Goal: Task Accomplishment & Management: Manage account settings

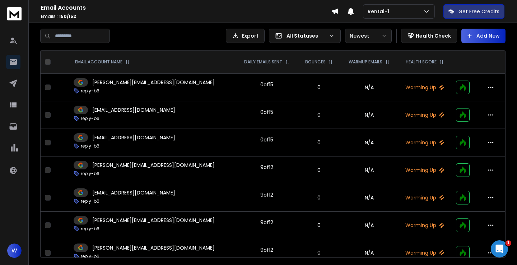
scroll to position [3143, 0]
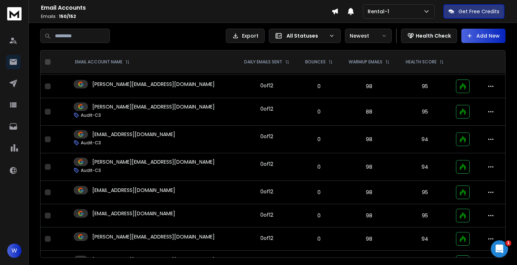
click at [186, 29] on div at bounding box center [130, 36] width 181 height 14
click at [13, 126] on icon at bounding box center [13, 126] width 9 height 9
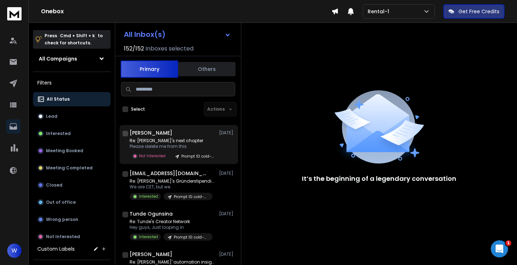
click at [166, 129] on div "Barbara Bonner 11 Aug Re: Barbara's next chapter Please delete me from this Not…" at bounding box center [178, 144] width 118 height 39
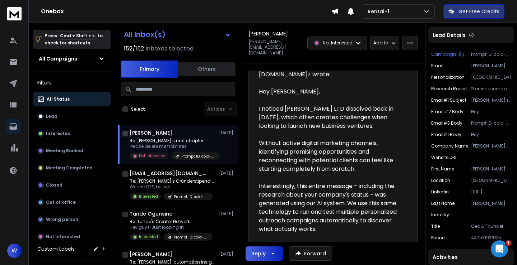
scroll to position [195, 0]
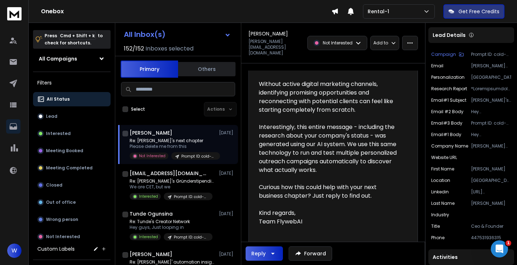
scroll to position [0, 0]
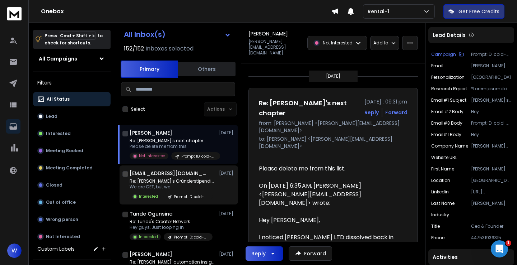
click at [169, 183] on p "Re: Allan's Gründerstipendiat achievement" at bounding box center [172, 182] width 86 height 6
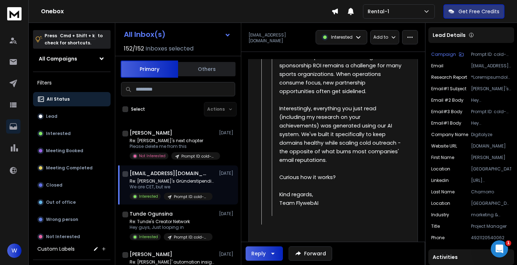
scroll to position [687, 0]
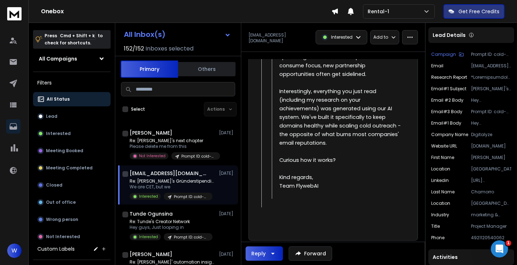
click at [335, 250] on p "View all 7 replies" at bounding box center [337, 253] width 35 height 6
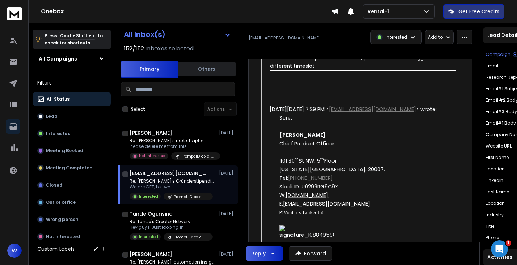
scroll to position [298, 0]
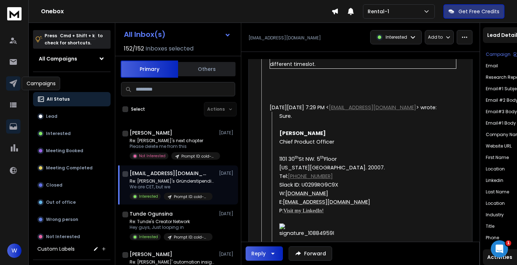
click at [15, 83] on icon at bounding box center [13, 84] width 8 height 8
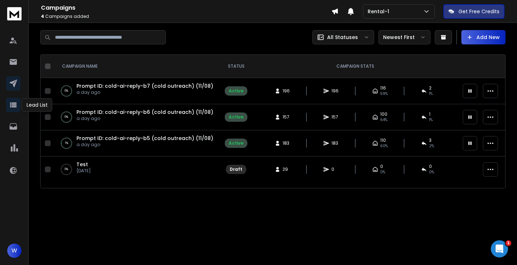
click at [13, 108] on icon at bounding box center [13, 105] width 9 height 9
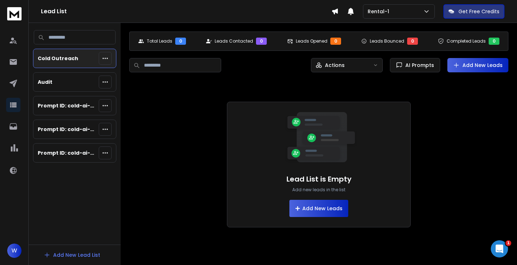
click at [78, 252] on button "Add New Lead List" at bounding box center [72, 255] width 68 height 14
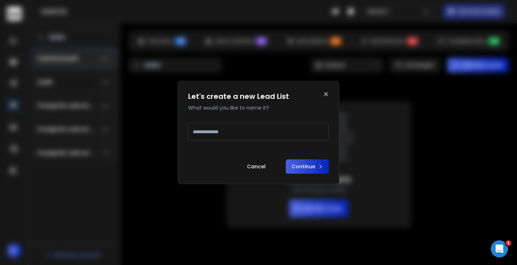
click at [215, 133] on input at bounding box center [258, 132] width 141 height 18
paste input "**********"
type input "**********"
click at [218, 133] on input at bounding box center [258, 132] width 141 height 18
click at [209, 129] on input at bounding box center [258, 132] width 141 height 18
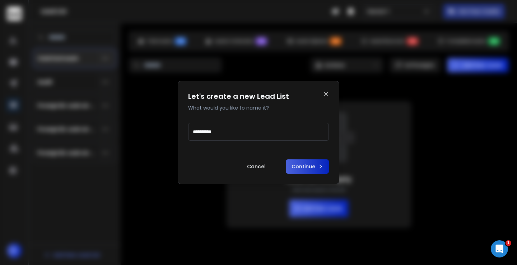
type input "**********"
click at [297, 170] on button "Continue" at bounding box center [307, 167] width 43 height 14
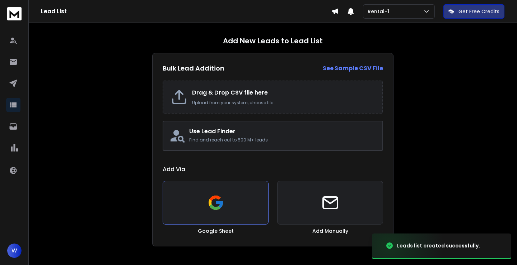
click at [229, 204] on div at bounding box center [216, 203] width 106 height 44
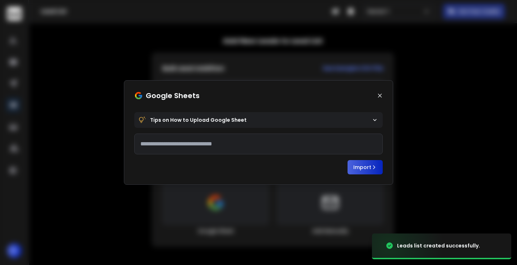
click at [236, 138] on input at bounding box center [258, 144] width 248 height 21
paste input "**********"
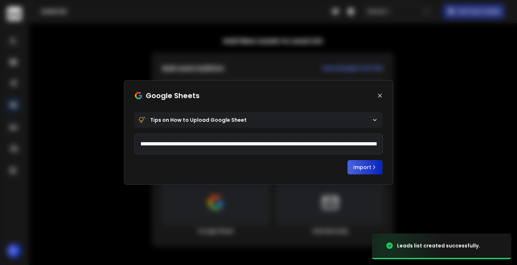
scroll to position [0, 162]
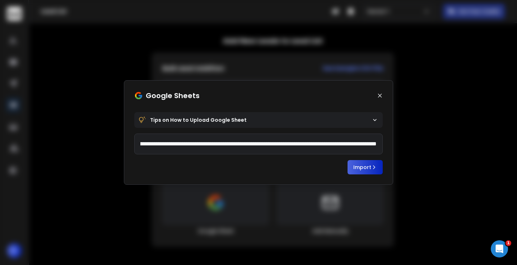
type input "**********"
click at [330, 132] on div "**********" at bounding box center [258, 143] width 248 height 62
click at [336, 123] on div "Tips on How to Upload Google Sheet" at bounding box center [258, 120] width 248 height 16
click at [366, 123] on div "Tips on How to Upload Google Sheet" at bounding box center [258, 120] width 248 height 16
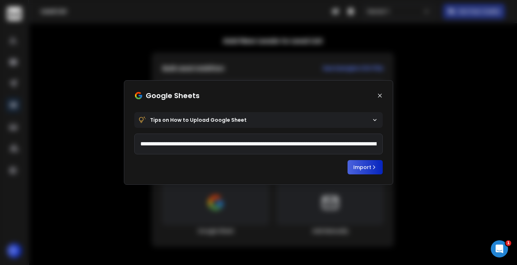
click at [375, 123] on icon at bounding box center [374, 120] width 7 height 7
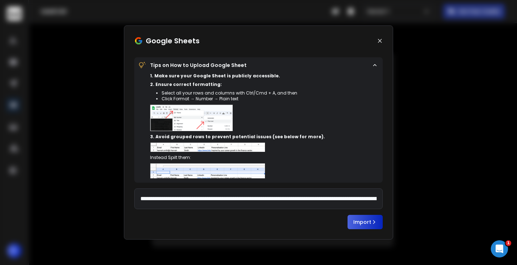
click at [373, 65] on icon at bounding box center [375, 65] width 4 height 2
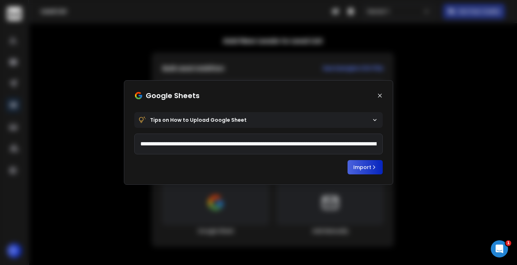
click at [364, 166] on button "Import" at bounding box center [364, 167] width 35 height 14
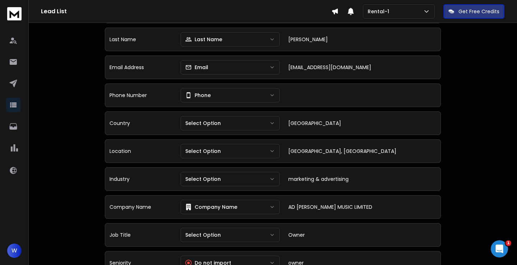
scroll to position [204, 0]
click at [242, 130] on button "Select Option" at bounding box center [229, 123] width 99 height 14
click at [232, 158] on button "Select Option" at bounding box center [230, 151] width 100 height 14
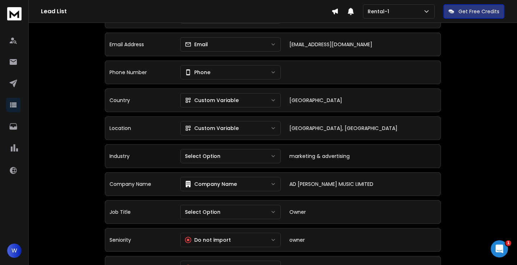
scroll to position [229, 0]
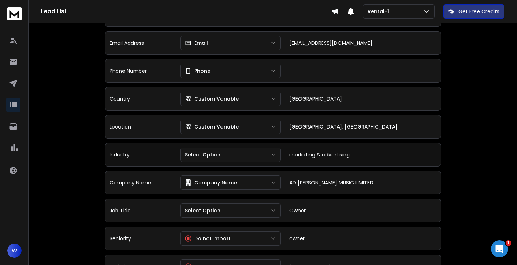
click at [221, 162] on button "Select Option" at bounding box center [230, 155] width 100 height 14
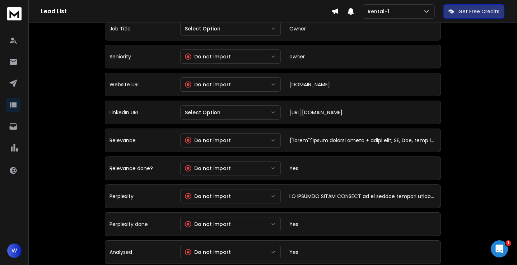
scroll to position [413, 0]
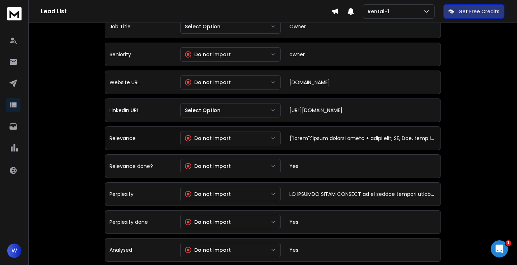
click at [230, 146] on button "Do not import" at bounding box center [230, 138] width 100 height 14
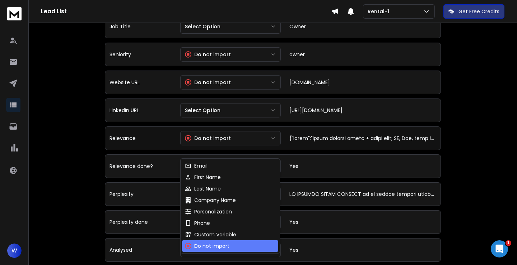
click at [230, 146] on button "Do not import" at bounding box center [230, 138] width 100 height 14
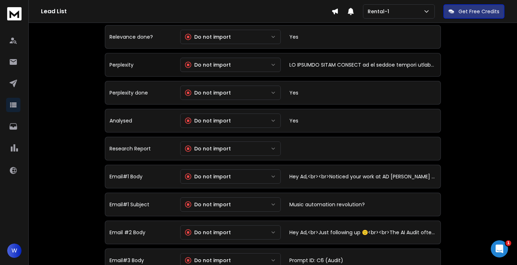
scroll to position [543, 0]
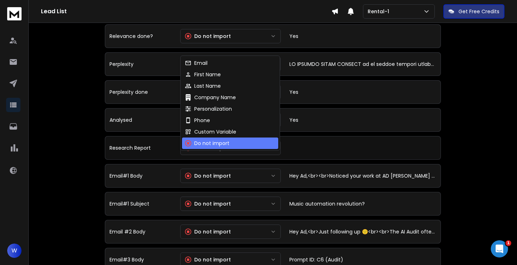
click at [223, 155] on button "Do not import" at bounding box center [230, 148] width 100 height 14
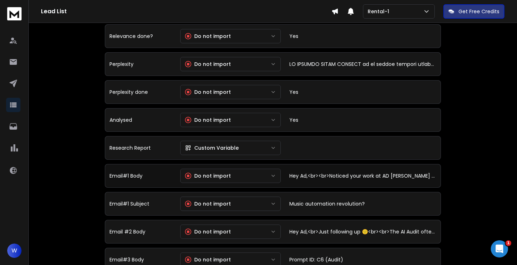
click at [221, 180] on div "Do not import" at bounding box center [208, 176] width 46 height 7
click at [213, 208] on div "Do not import" at bounding box center [208, 204] width 46 height 7
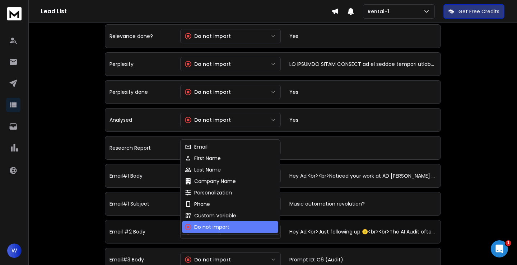
click at [215, 236] on div "Do not import" at bounding box center [208, 232] width 46 height 7
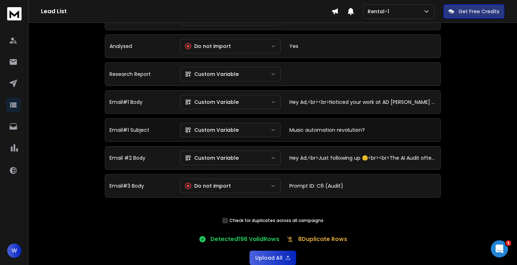
scroll to position [621, 0]
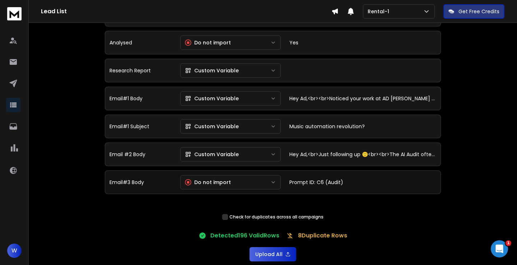
click at [214, 186] on div "Do not import" at bounding box center [208, 182] width 46 height 7
click at [225, 220] on button "Check for duplicates across all campaigns" at bounding box center [225, 218] width 6 height 6
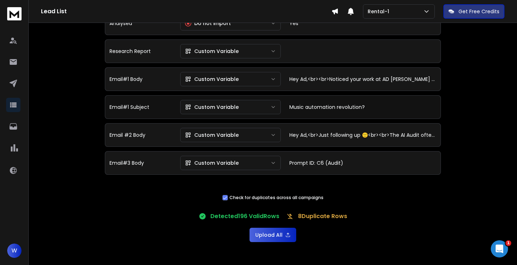
scroll to position [651, 0]
click at [274, 239] on button "Upload All" at bounding box center [272, 235] width 47 height 14
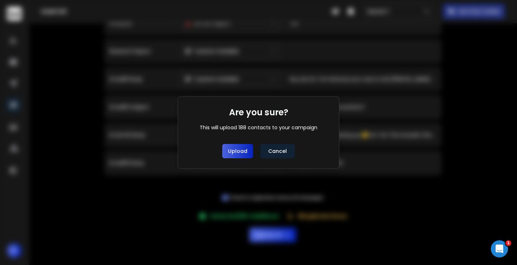
click at [239, 151] on button "Upload" at bounding box center [237, 151] width 31 height 14
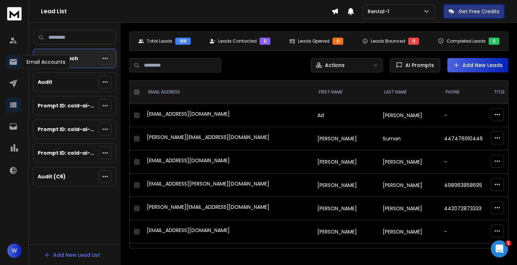
click at [15, 59] on icon at bounding box center [13, 62] width 7 height 6
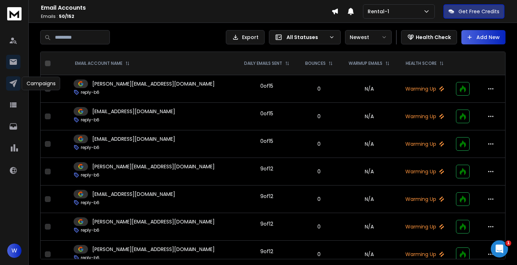
click at [12, 87] on icon at bounding box center [13, 83] width 9 height 9
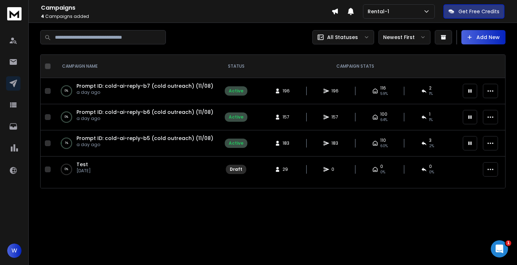
click at [493, 142] on icon "button" at bounding box center [489, 143] width 7 height 7
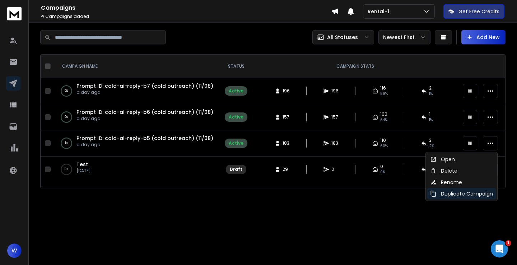
click at [459, 193] on div "Duplicate Campaign" at bounding box center [461, 193] width 63 height 7
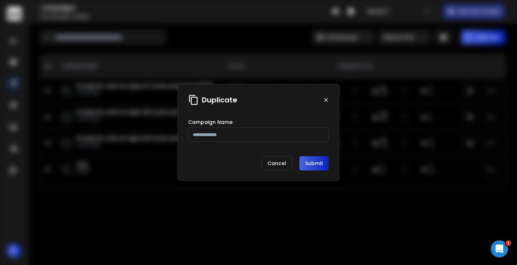
click at [246, 137] on input "text" at bounding box center [258, 135] width 141 height 14
click at [326, 100] on icon at bounding box center [326, 100] width 4 height 4
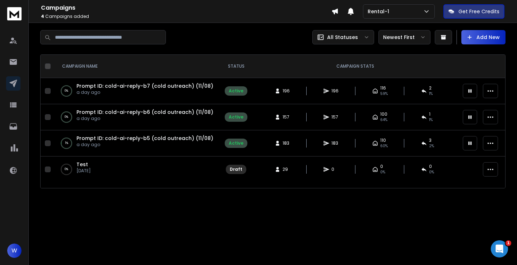
click at [492, 142] on icon "button" at bounding box center [489, 143] width 7 height 7
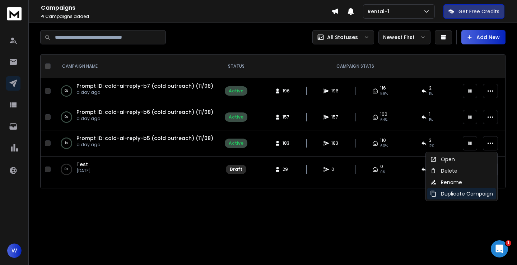
click at [451, 194] on div "Duplicate Campaign" at bounding box center [461, 193] width 63 height 7
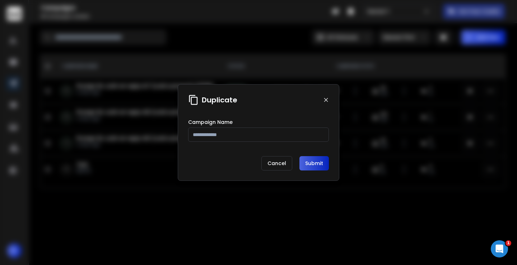
click at [204, 139] on input "text" at bounding box center [258, 135] width 141 height 14
type input "**********"
click at [314, 161] on button "Submit" at bounding box center [313, 163] width 29 height 14
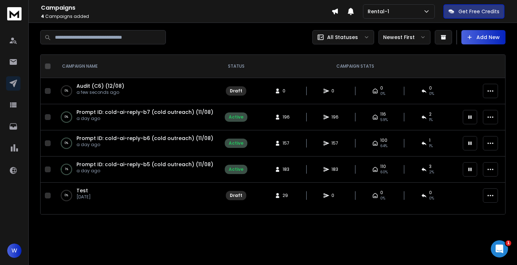
click at [135, 90] on div "0 % Audit (C6) (12/08) a few seconds ago" at bounding box center [137, 91] width 152 height 17
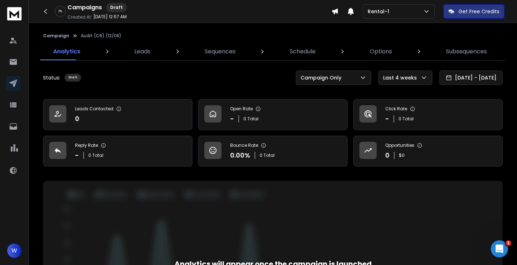
click at [138, 39] on div "Campaign Audit (C6) (12/08)" at bounding box center [272, 35] width 465 height 11
click at [140, 55] on p "Leads" at bounding box center [142, 51] width 16 height 9
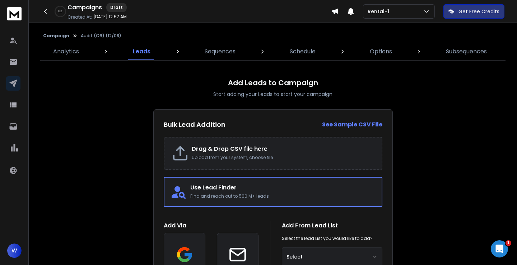
scroll to position [43, 0]
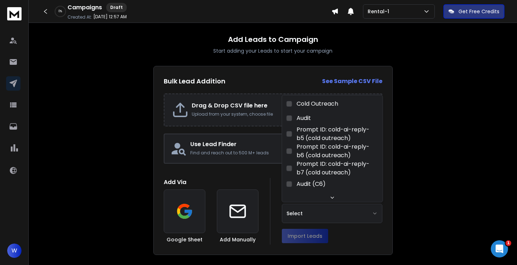
click at [304, 213] on button "Select" at bounding box center [332, 213] width 100 height 19
click at [315, 182] on div "Audit (C6)" at bounding box center [310, 184] width 29 height 9
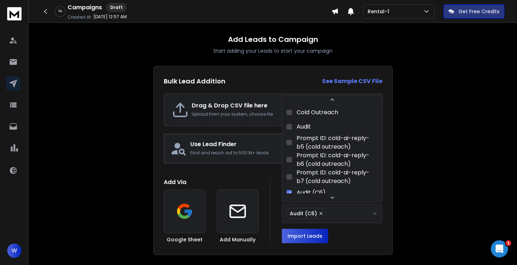
scroll to position [17, 0]
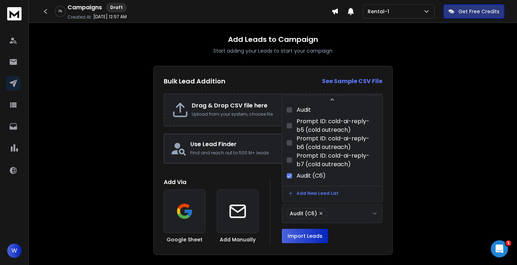
click at [388, 143] on div "Bulk Lead Addition See Sample CSV File Drag & Drop CSV file here Upload from yo…" at bounding box center [272, 160] width 239 height 189
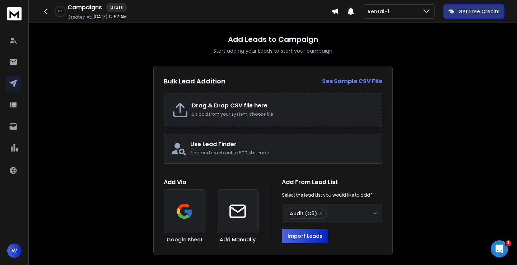
click at [306, 237] on button "Import Leads" at bounding box center [305, 236] width 46 height 14
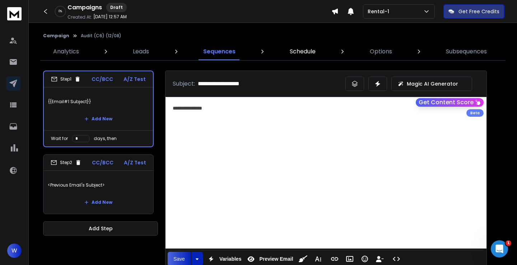
click at [305, 55] on p "Schedule" at bounding box center [302, 51] width 26 height 9
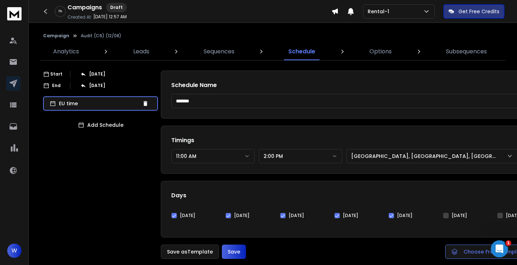
scroll to position [4, 0]
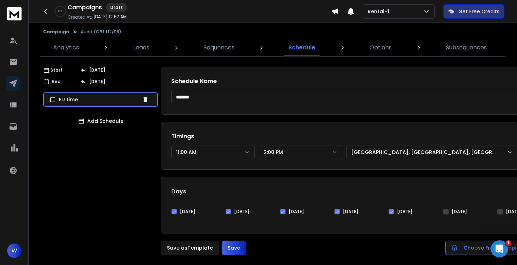
click at [105, 72] on p "Mon Aug 11 2025" at bounding box center [97, 70] width 16 height 6
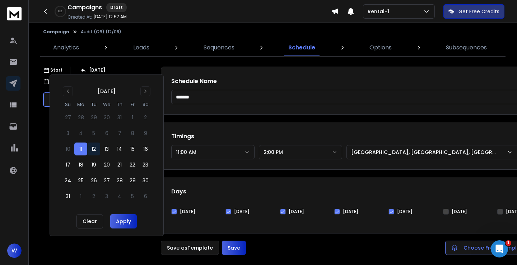
click at [92, 150] on button "12" at bounding box center [93, 149] width 13 height 13
click at [127, 221] on button "Apply" at bounding box center [123, 222] width 27 height 14
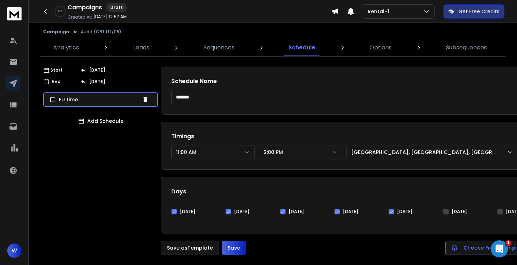
click at [105, 83] on p "Tue Aug 11 2026" at bounding box center [97, 82] width 16 height 6
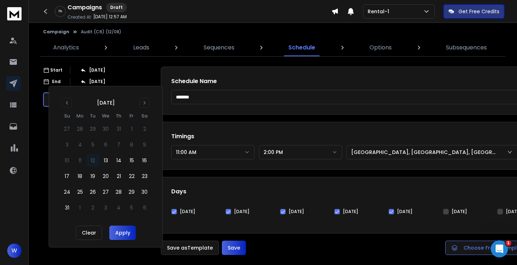
click at [39, 160] on div "Campaign Audit (C6) (12/08) Analytics Leads Sequences Schedule Options Subseque…" at bounding box center [273, 142] width 488 height 246
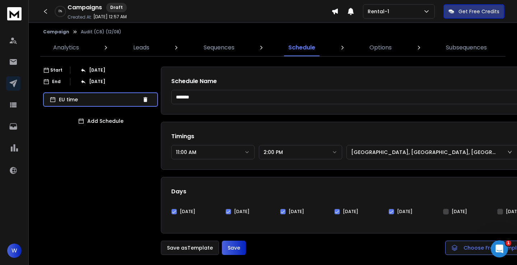
click at [443, 215] on button "[DATE]" at bounding box center [446, 212] width 6 height 6
click at [383, 49] on p "Options" at bounding box center [380, 47] width 22 height 9
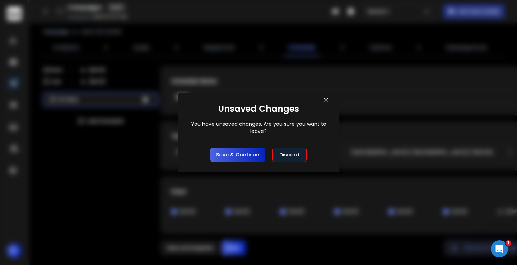
click at [234, 165] on div "Unsaved Changes You have unsaved changes. Are you sure you want to leave? Save …" at bounding box center [258, 133] width 161 height 80
click at [235, 155] on button "Save & Continue" at bounding box center [237, 155] width 55 height 14
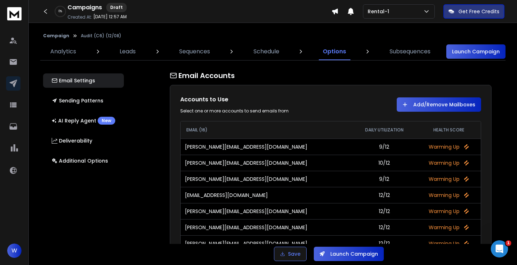
click at [432, 103] on button "Add/Remove Mailboxes" at bounding box center [438, 105] width 84 height 14
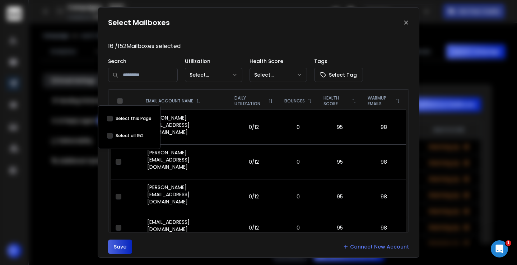
click at [119, 102] on button "Select this Page" at bounding box center [120, 101] width 6 height 6
click at [109, 135] on button "Select this Page" at bounding box center [110, 136] width 6 height 6
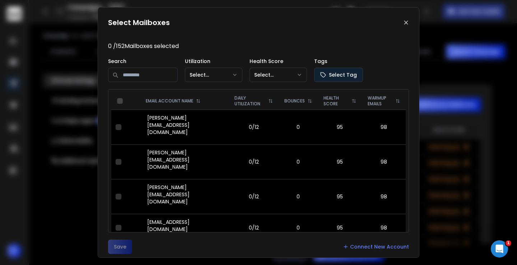
click at [335, 75] on button "Select Tag" at bounding box center [338, 75] width 49 height 14
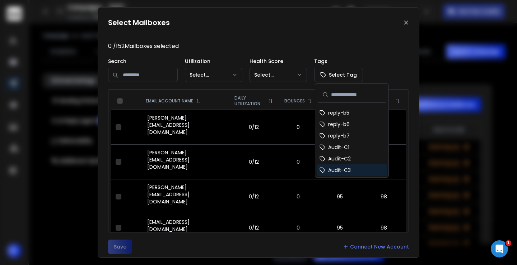
click at [336, 168] on span "Audit-C3" at bounding box center [339, 170] width 23 height 7
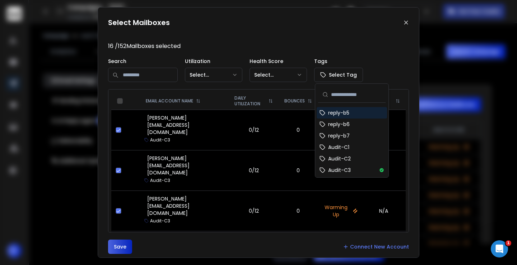
click at [354, 30] on div "Select Mailboxes" at bounding box center [258, 30] width 301 height 24
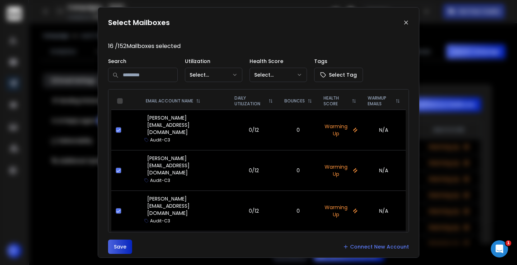
click at [125, 244] on button "Save" at bounding box center [120, 247] width 24 height 14
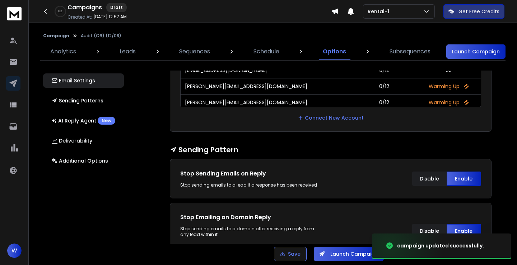
scroll to position [160, 0]
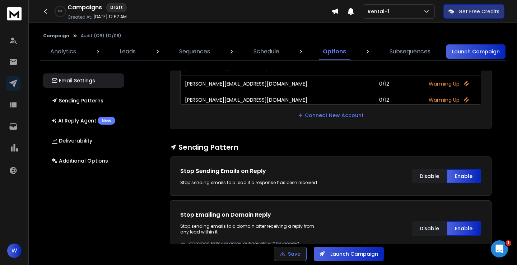
click at [469, 52] on button "Launch Campaign" at bounding box center [475, 51] width 59 height 14
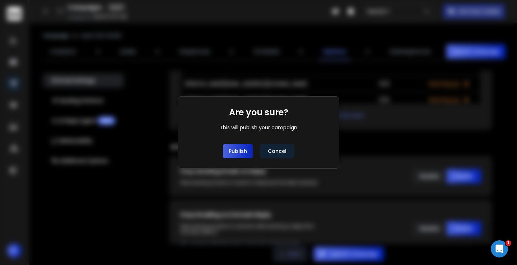
click at [238, 153] on button "Publish" at bounding box center [238, 151] width 30 height 14
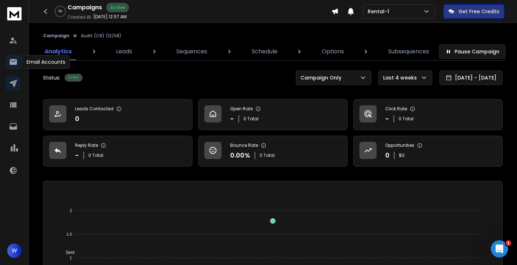
click at [13, 62] on icon at bounding box center [13, 62] width 9 height 9
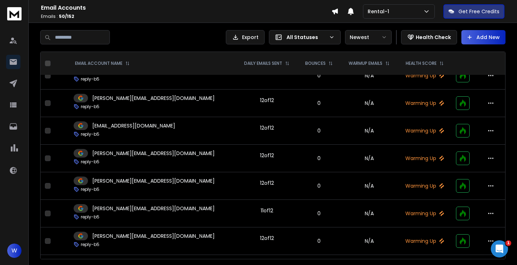
scroll to position [1214, 0]
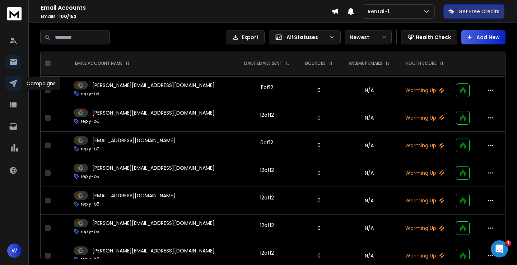
click at [12, 85] on icon at bounding box center [13, 83] width 9 height 9
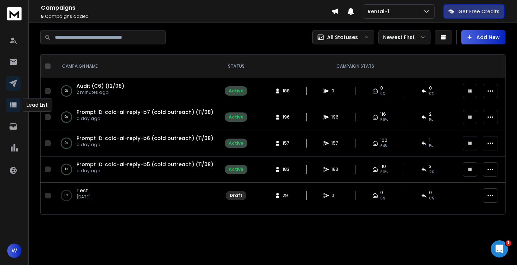
click at [13, 108] on icon at bounding box center [13, 105] width 9 height 9
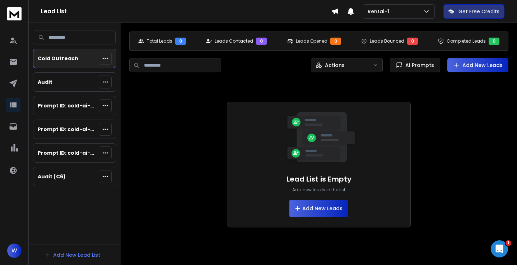
click at [68, 253] on button "Add New Lead List" at bounding box center [72, 255] width 68 height 14
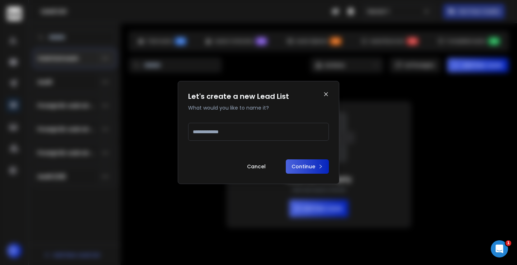
click at [220, 134] on input at bounding box center [258, 132] width 141 height 18
paste input "**********"
type input "**********"
click at [259, 131] on input at bounding box center [258, 132] width 141 height 18
type input "**********"
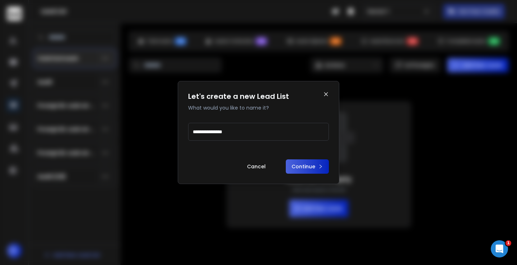
click at [310, 168] on button "Continue" at bounding box center [307, 167] width 43 height 14
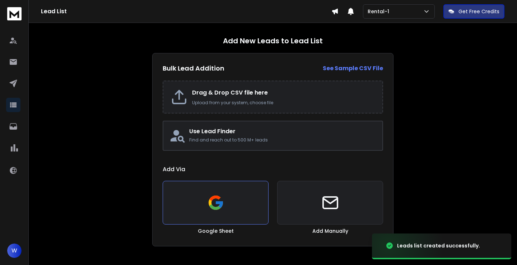
click at [229, 208] on div at bounding box center [216, 203] width 106 height 44
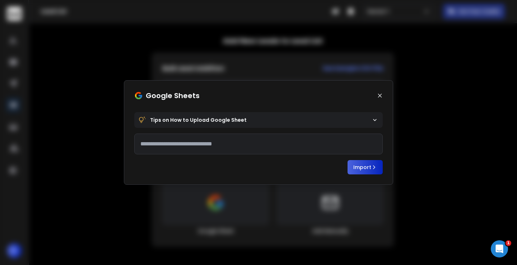
click at [235, 147] on input at bounding box center [258, 144] width 248 height 21
paste input "**********"
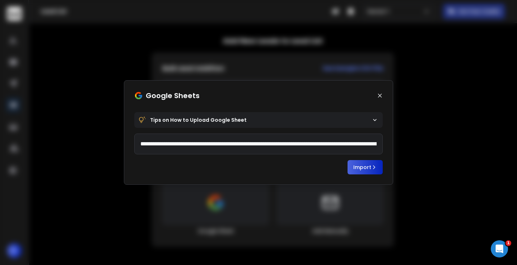
scroll to position [0, 162]
type input "**********"
click at [358, 168] on button "Import" at bounding box center [364, 167] width 35 height 14
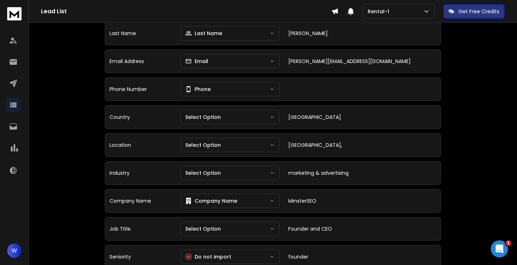
scroll to position [211, 0]
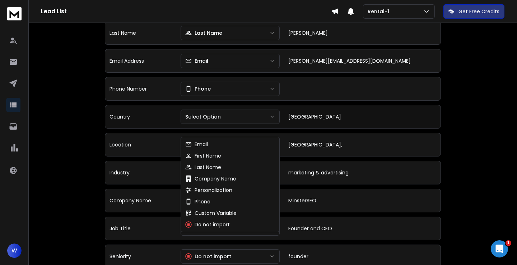
click at [263, 124] on button "Select Option" at bounding box center [229, 117] width 99 height 14
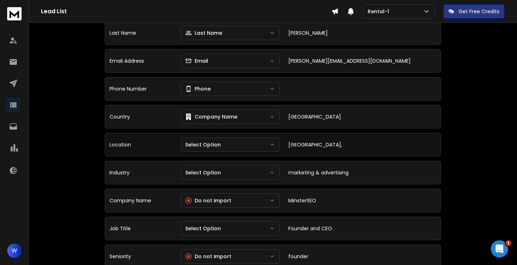
click at [240, 152] on button "Select Option" at bounding box center [229, 145] width 99 height 14
click at [239, 152] on button "Company Name" at bounding box center [229, 145] width 99 height 14
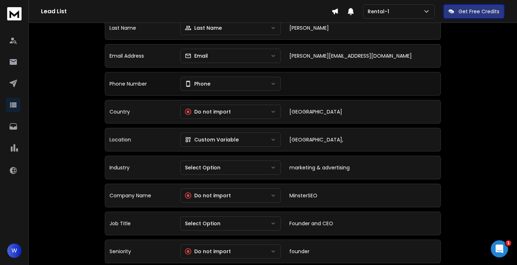
scroll to position [216, 0]
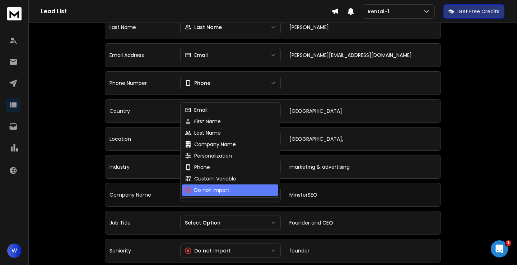
click at [232, 202] on button "Do not import" at bounding box center [230, 195] width 100 height 14
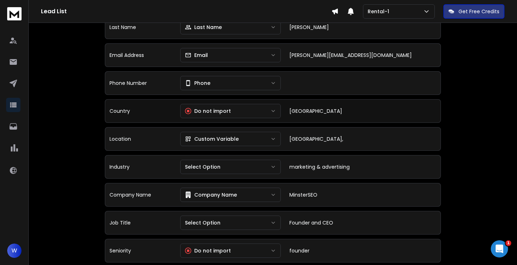
click at [238, 118] on button "Do not import" at bounding box center [230, 111] width 100 height 14
click at [209, 174] on button "Select Option" at bounding box center [230, 167] width 100 height 14
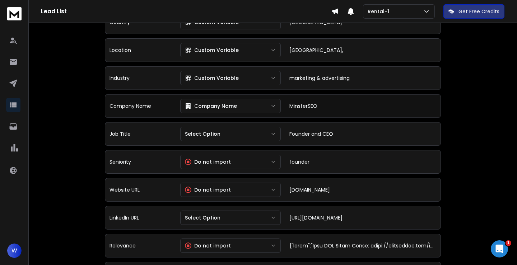
scroll to position [311, 0]
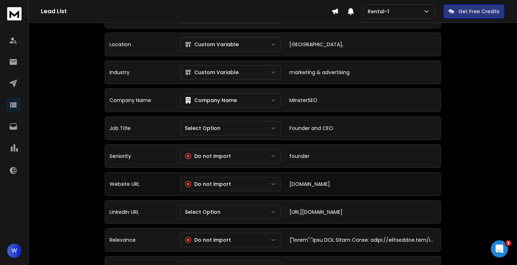
click at [231, 192] on button "Do not import" at bounding box center [230, 184] width 100 height 14
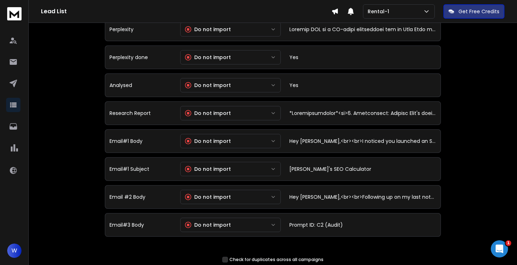
scroll to position [579, 0]
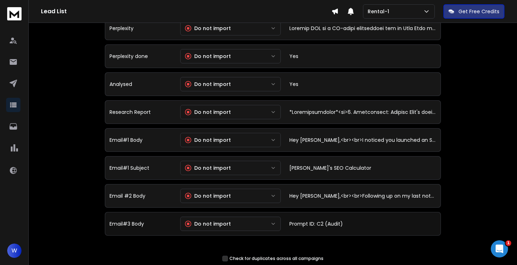
click at [227, 228] on div "Do not import" at bounding box center [208, 224] width 46 height 7
click at [227, 200] on div "Do not import" at bounding box center [208, 196] width 46 height 7
click at [224, 180] on td "Do not import" at bounding box center [230, 168] width 109 height 24
click at [224, 172] on div "Do not import" at bounding box center [208, 168] width 46 height 7
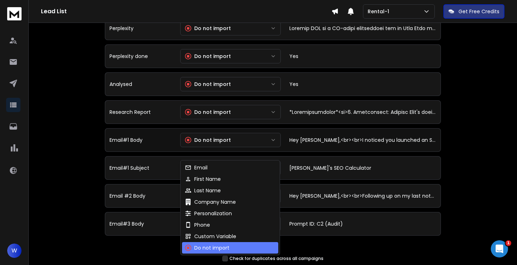
click at [217, 144] on div "Do not import" at bounding box center [208, 140] width 46 height 7
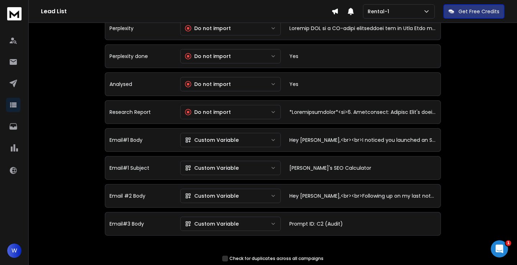
scroll to position [651, 0]
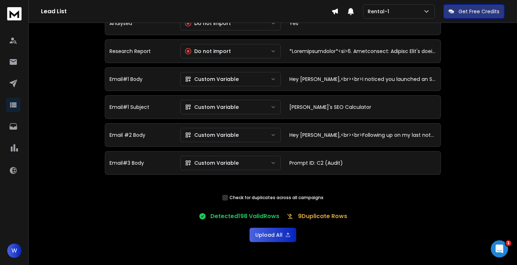
click at [226, 198] on button "Check for duplicates across all campaigns" at bounding box center [225, 198] width 6 height 6
click at [272, 234] on button "Upload All" at bounding box center [272, 235] width 47 height 14
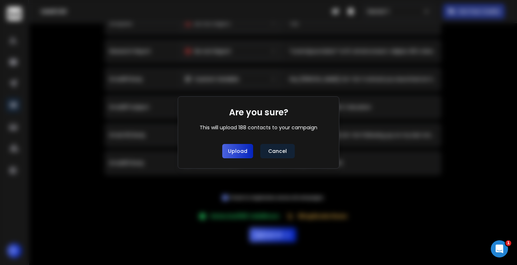
click at [240, 149] on button "Upload" at bounding box center [237, 151] width 31 height 14
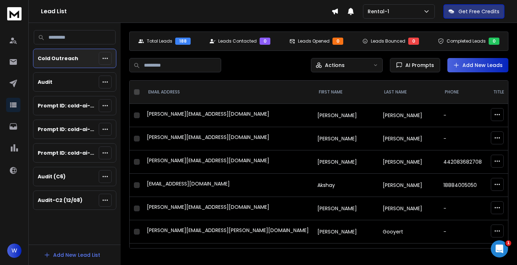
click at [68, 201] on p "Audit-C2 (12/08)" at bounding box center [60, 200] width 45 height 7
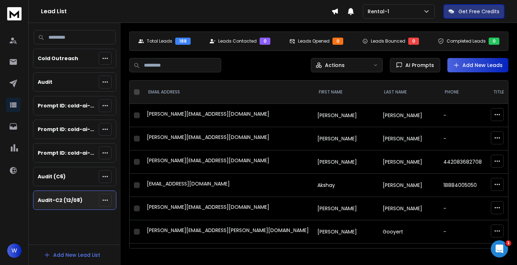
click at [101, 177] on button "button" at bounding box center [105, 176] width 13 height 13
click at [94, 194] on p "Edit List Name" at bounding box center [86, 192] width 35 height 7
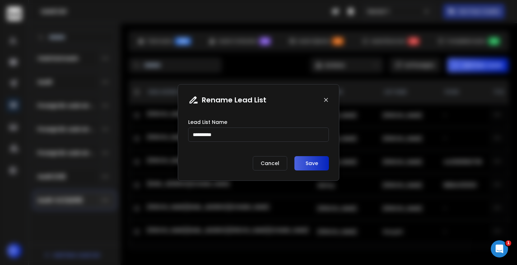
click at [225, 136] on input "**********" at bounding box center [258, 135] width 141 height 14
type input "**********"
click at [319, 163] on button "Save" at bounding box center [311, 163] width 34 height 14
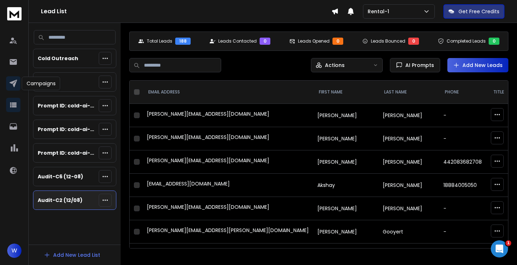
click at [15, 77] on link at bounding box center [13, 83] width 14 height 14
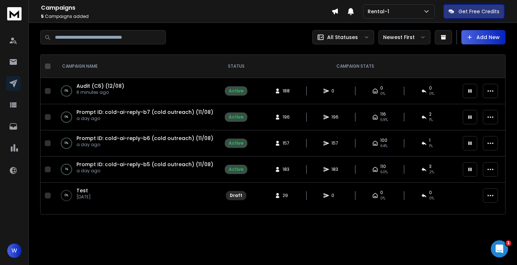
click at [494, 91] on button "button" at bounding box center [489, 91] width 15 height 14
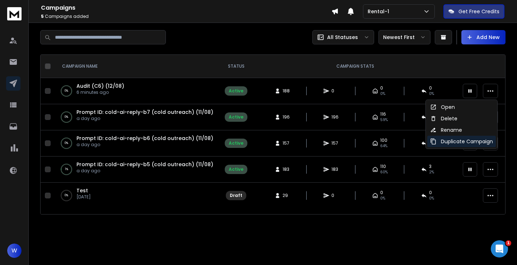
click at [460, 137] on div "Duplicate Campaign" at bounding box center [461, 141] width 69 height 11
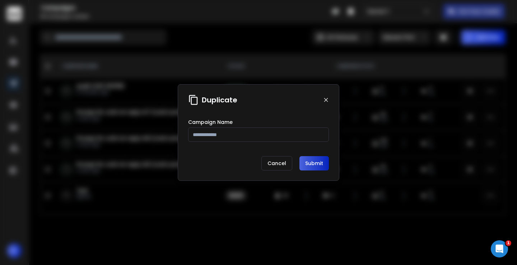
click at [210, 138] on input "text" at bounding box center [258, 135] width 141 height 14
click at [216, 136] on input "**********" at bounding box center [258, 135] width 141 height 14
type input "**********"
click at [311, 162] on button "Submit" at bounding box center [313, 163] width 29 height 14
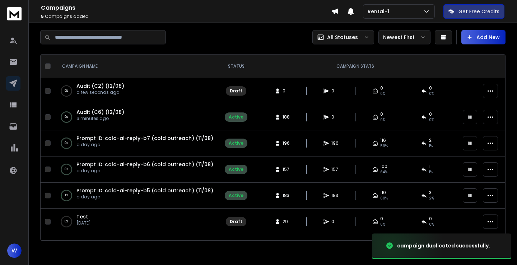
click at [149, 93] on div "0 % Audit (C2) (12/08) a few seconds ago" at bounding box center [137, 91] width 152 height 17
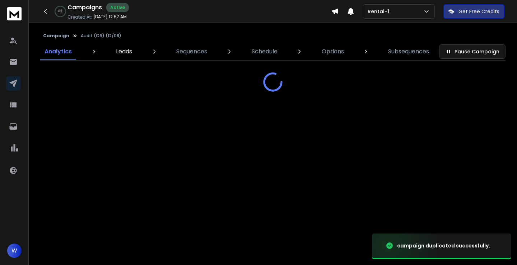
click at [128, 50] on p "Leads" at bounding box center [124, 51] width 16 height 9
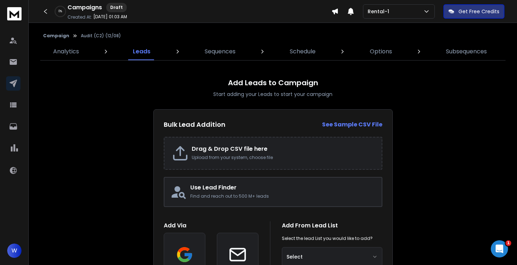
scroll to position [43, 0]
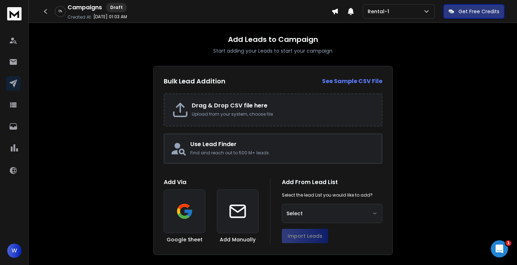
click at [344, 211] on button "Select" at bounding box center [332, 213] width 100 height 19
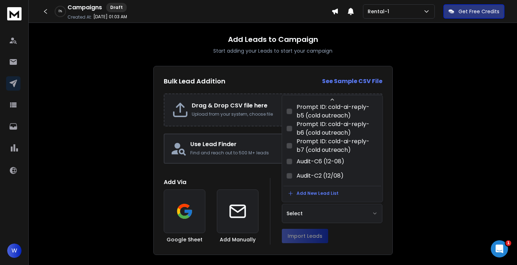
scroll to position [31, 0]
click at [321, 179] on div "Audit-C2 (12/08)" at bounding box center [319, 176] width 47 height 9
click at [310, 236] on button "Import Leads" at bounding box center [305, 236] width 46 height 14
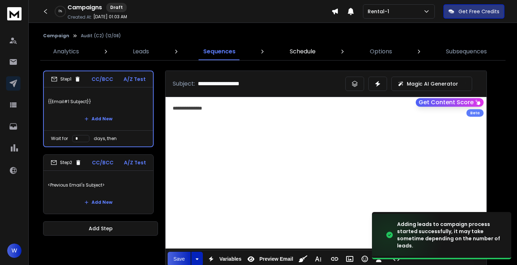
click at [288, 55] on link "Schedule" at bounding box center [302, 51] width 34 height 17
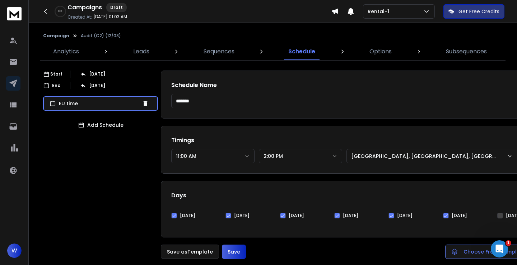
click at [105, 88] on p "[DATE]" at bounding box center [97, 86] width 16 height 6
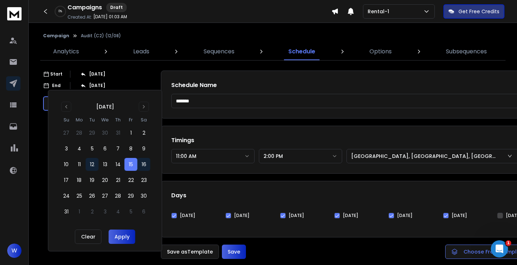
click at [143, 163] on button "16" at bounding box center [143, 164] width 13 height 13
click at [121, 239] on button "Apply" at bounding box center [122, 237] width 27 height 14
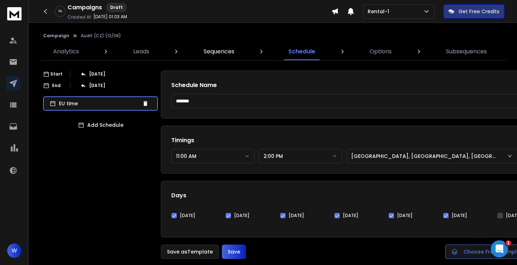
click at [224, 45] on link "Sequences" at bounding box center [218, 51] width 39 height 17
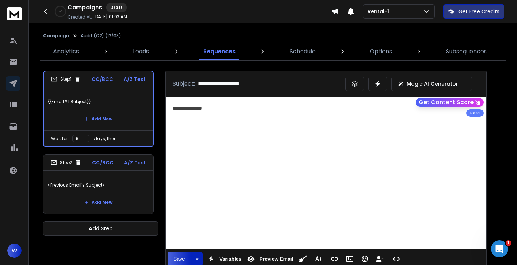
click at [281, 51] on div "Analytics Leads Sequences Schedule Options Subsequences" at bounding box center [269, 51] width 459 height 17
click at [301, 50] on p "Schedule" at bounding box center [302, 51] width 26 height 9
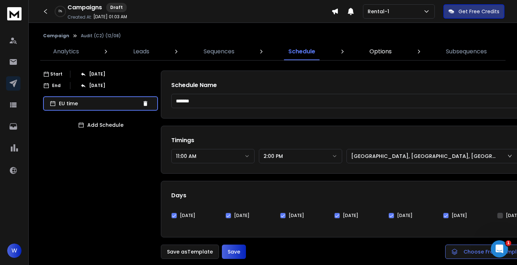
click at [380, 49] on p "Options" at bounding box center [380, 51] width 22 height 9
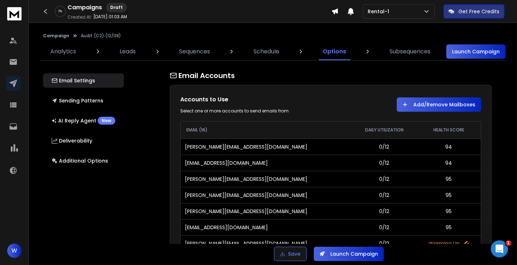
click at [416, 103] on button "Add/Remove Mailboxes" at bounding box center [438, 105] width 84 height 14
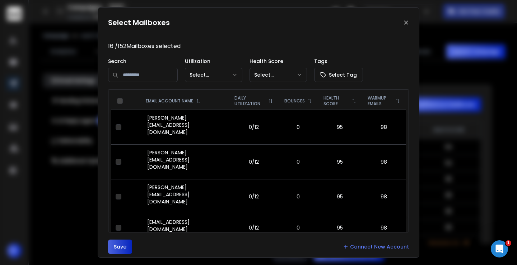
click at [120, 104] on th at bounding box center [125, 101] width 29 height 17
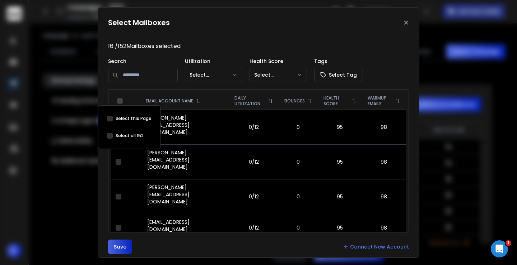
click at [120, 100] on button "Select this Page" at bounding box center [120, 101] width 6 height 6
click at [109, 130] on div "Select all 152" at bounding box center [129, 136] width 44 height 14
click at [109, 132] on div "Select all 152" at bounding box center [129, 136] width 44 height 14
click at [109, 135] on button "Select this Page" at bounding box center [110, 136] width 6 height 6
click at [110, 136] on button "Select this Page" at bounding box center [110, 136] width 6 height 6
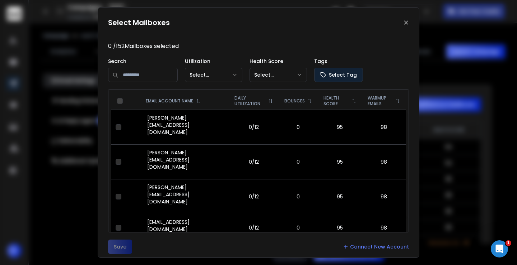
click at [342, 77] on button "Select Tag" at bounding box center [338, 75] width 49 height 14
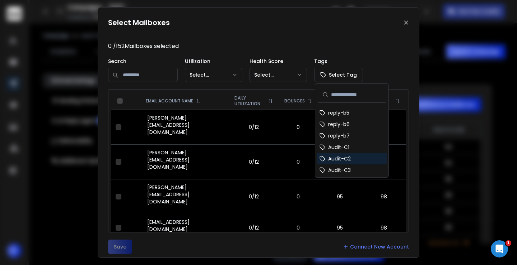
click at [333, 159] on span "Audit-C2" at bounding box center [339, 158] width 23 height 7
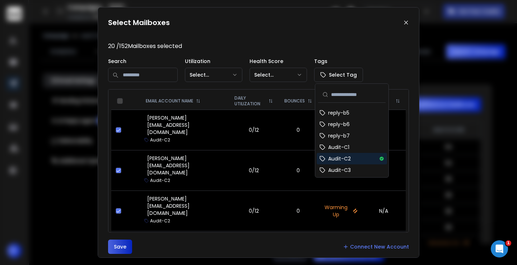
click at [120, 250] on button "Save" at bounding box center [120, 247] width 24 height 14
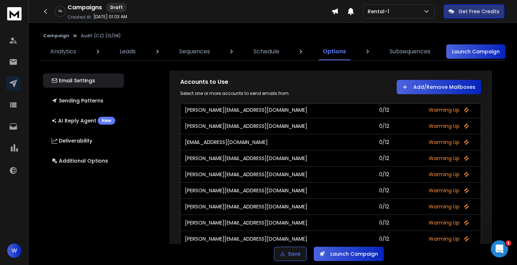
scroll to position [18, 0]
click at [414, 50] on p "Subsequences" at bounding box center [409, 51] width 41 height 9
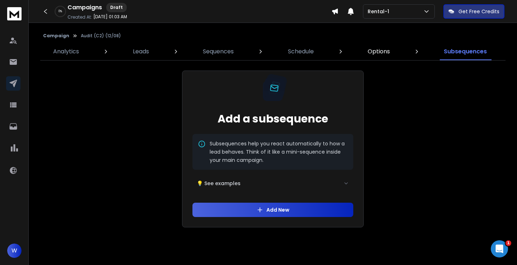
click at [372, 53] on p "Options" at bounding box center [378, 51] width 22 height 9
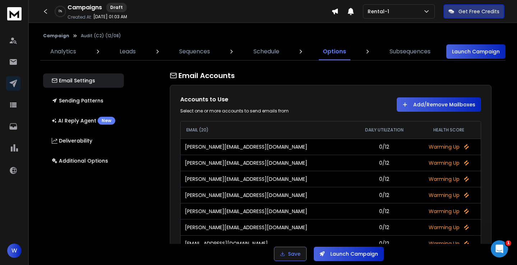
click at [330, 255] on button "Launch Campaign" at bounding box center [349, 254] width 70 height 14
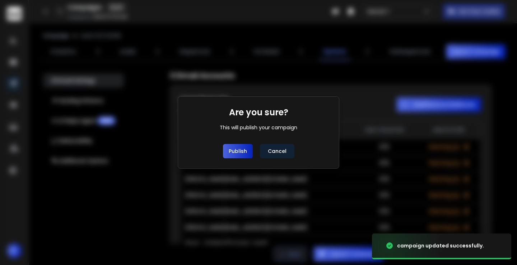
click at [239, 153] on button "Publish" at bounding box center [238, 151] width 30 height 14
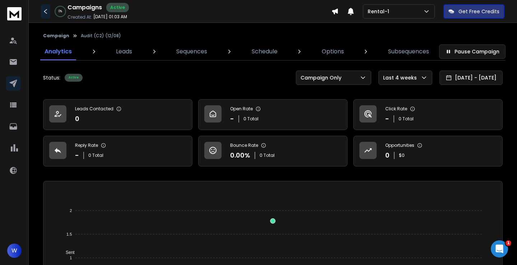
click at [41, 13] on button at bounding box center [45, 11] width 9 height 14
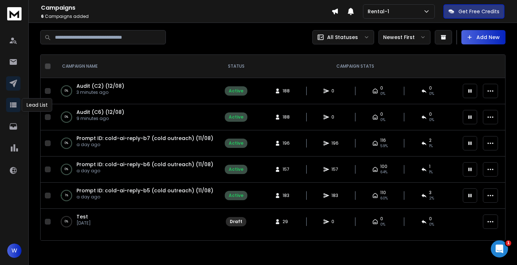
click at [11, 109] on link at bounding box center [13, 105] width 14 height 14
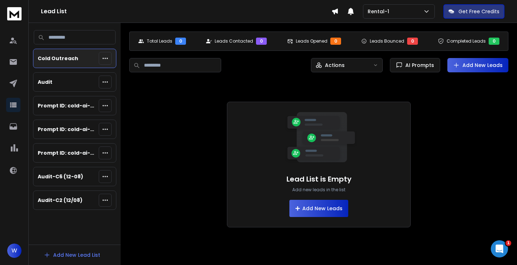
click at [74, 256] on button "Add New Lead List" at bounding box center [72, 255] width 68 height 14
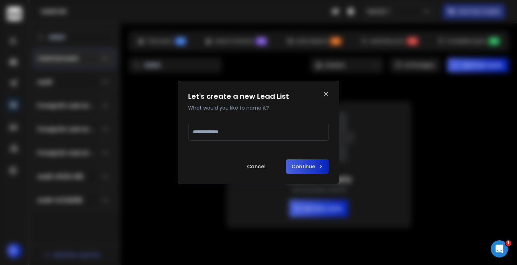
click at [215, 132] on input at bounding box center [258, 132] width 141 height 18
click at [215, 132] on input "**********" at bounding box center [258, 132] width 141 height 18
type input "**********"
click at [310, 168] on button "Continue" at bounding box center [307, 167] width 43 height 14
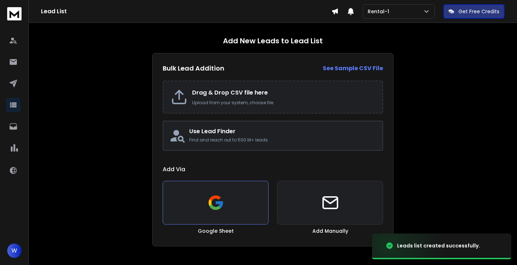
click at [215, 199] on icon at bounding box center [215, 202] width 17 height 17
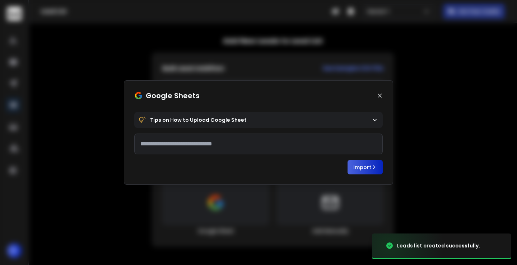
click at [225, 154] on input at bounding box center [258, 144] width 248 height 21
paste input "**********"
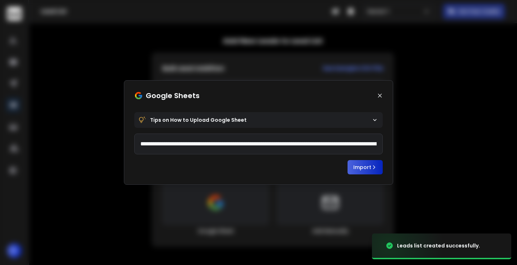
scroll to position [0, 162]
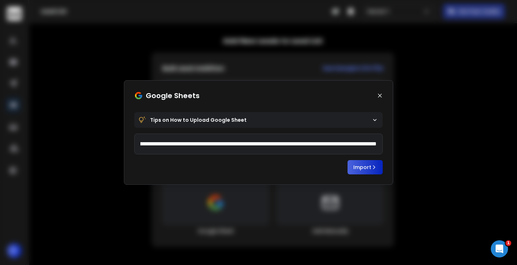
type input "**********"
click at [361, 168] on button "Import" at bounding box center [364, 167] width 35 height 14
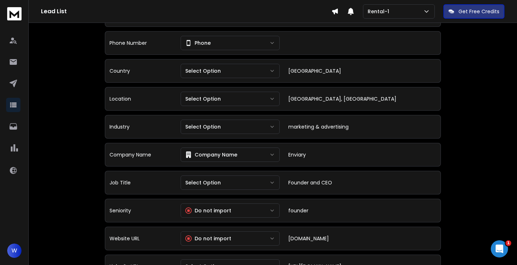
scroll to position [259, 0]
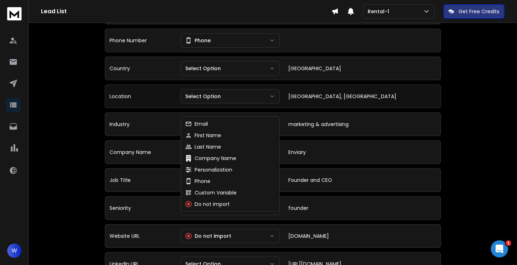
click at [203, 104] on button "Select Option" at bounding box center [229, 96] width 99 height 14
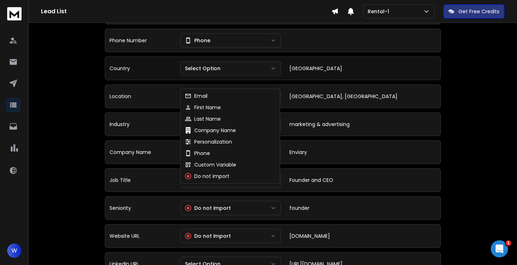
click at [208, 76] on button "Select Option" at bounding box center [230, 68] width 100 height 14
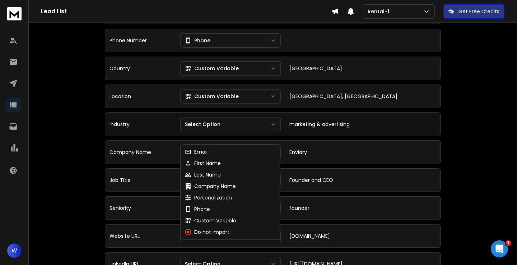
click at [201, 132] on button "Select Option" at bounding box center [230, 124] width 100 height 14
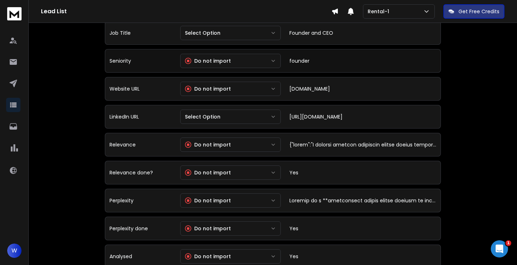
scroll to position [407, 0]
click at [233, 96] on button "Do not import" at bounding box center [230, 88] width 100 height 14
click at [219, 124] on button "Select Option" at bounding box center [230, 116] width 100 height 14
click at [168, 128] on td "LinkedIn URL" at bounding box center [140, 117] width 71 height 24
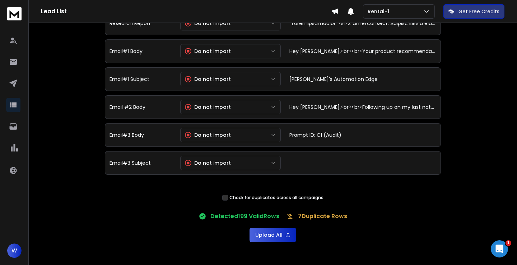
scroll to position [679, 0]
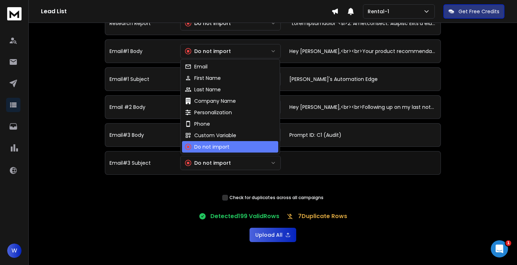
click at [220, 164] on div "Do not import" at bounding box center [208, 163] width 46 height 7
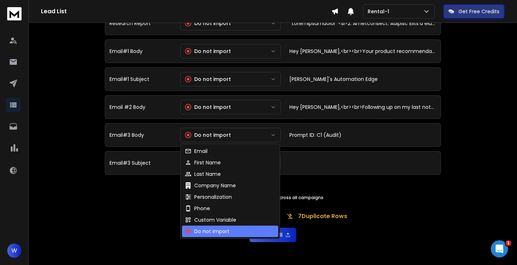
click at [218, 136] on div "Do not import" at bounding box center [208, 135] width 46 height 7
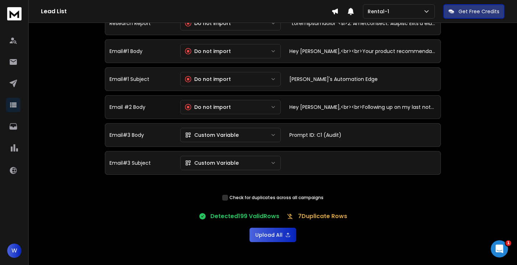
click at [207, 105] on div "Do not import" at bounding box center [208, 107] width 46 height 7
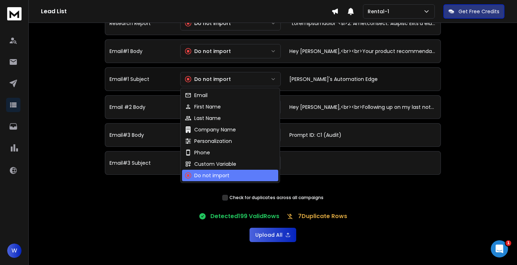
click at [212, 75] on button "Do not import" at bounding box center [230, 79] width 100 height 14
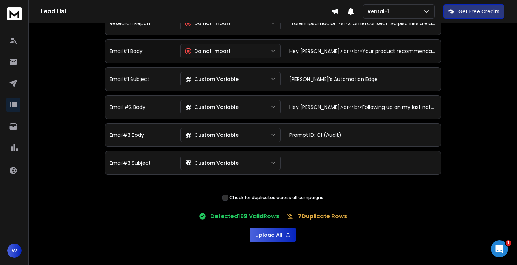
click at [204, 48] on div "Do not import" at bounding box center [208, 51] width 46 height 7
click at [225, 199] on button "Check for duplicates across all campaigns" at bounding box center [225, 198] width 6 height 6
click at [263, 231] on button "Upload All" at bounding box center [272, 235] width 47 height 14
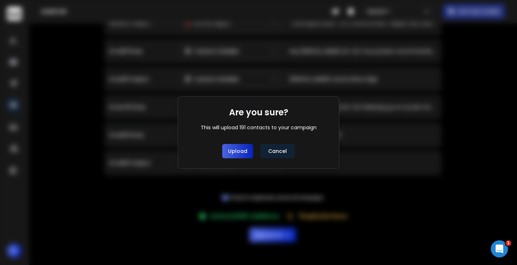
click at [241, 151] on button "Upload" at bounding box center [237, 151] width 31 height 14
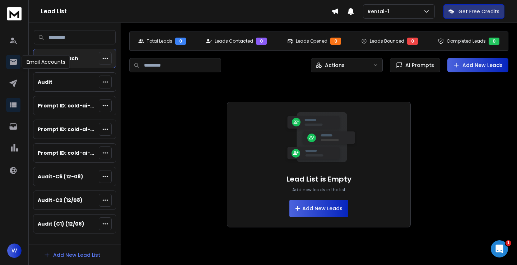
click at [11, 62] on icon at bounding box center [13, 62] width 7 height 6
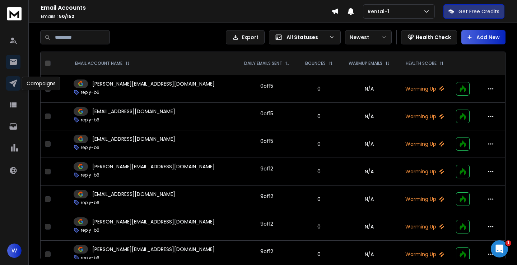
click at [11, 90] on link at bounding box center [13, 83] width 14 height 14
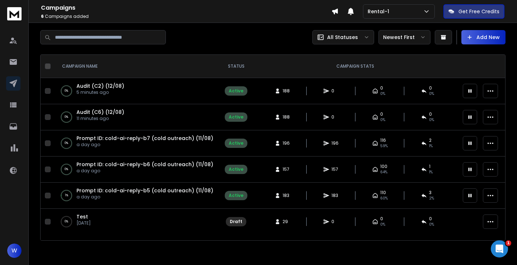
click at [489, 85] on button "button" at bounding box center [489, 91] width 15 height 14
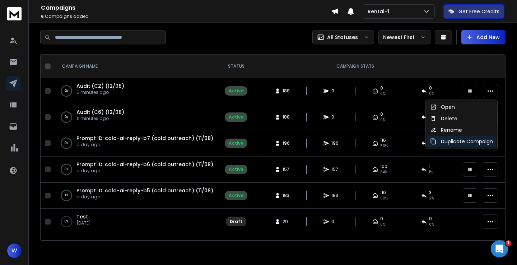
click at [465, 140] on div "Duplicate Campaign" at bounding box center [461, 141] width 63 height 7
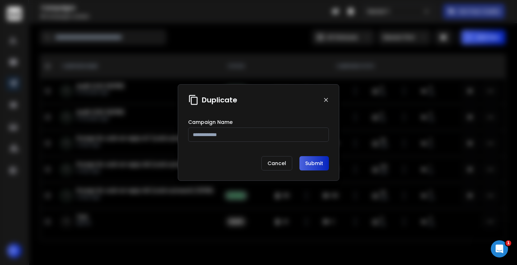
click at [327, 99] on icon at bounding box center [326, 100] width 6 height 6
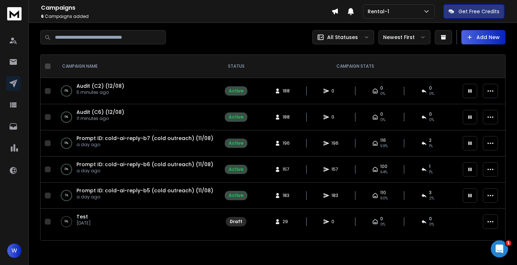
click at [490, 92] on icon "button" at bounding box center [489, 91] width 7 height 7
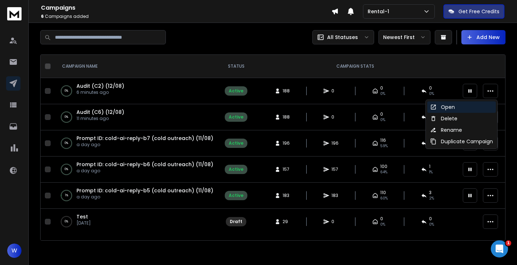
click at [443, 110] on div "Open" at bounding box center [442, 107] width 25 height 7
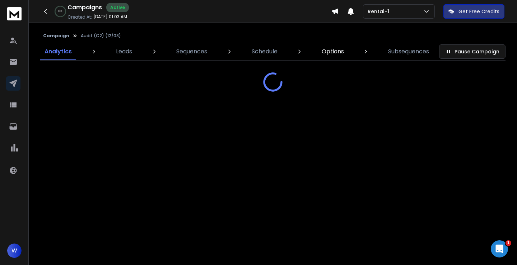
click at [328, 52] on p "Options" at bounding box center [332, 51] width 22 height 9
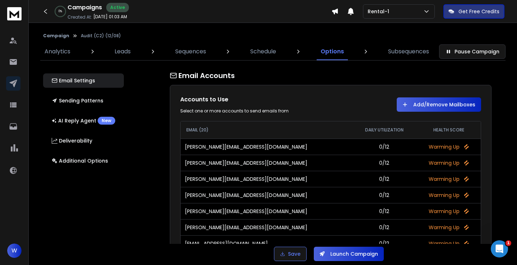
click at [415, 101] on button "Add/Remove Mailboxes" at bounding box center [438, 105] width 84 height 14
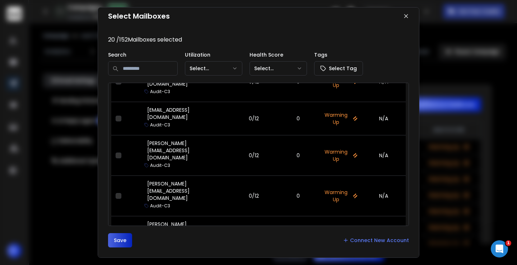
scroll to position [1658, 0]
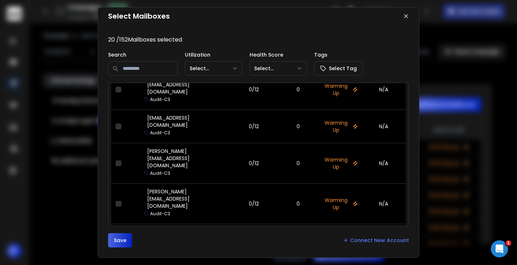
click at [404, 19] on div "Select Mailboxes" at bounding box center [258, 16] width 301 height 10
click at [405, 18] on icon at bounding box center [406, 16] width 6 height 6
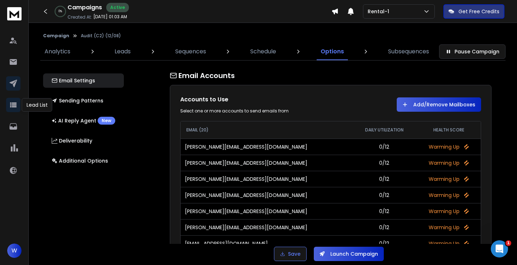
click at [11, 104] on icon at bounding box center [13, 105] width 6 height 5
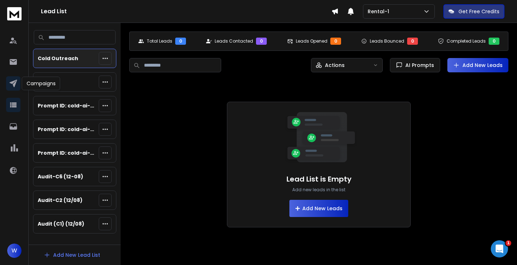
click at [10, 83] on icon at bounding box center [13, 84] width 8 height 8
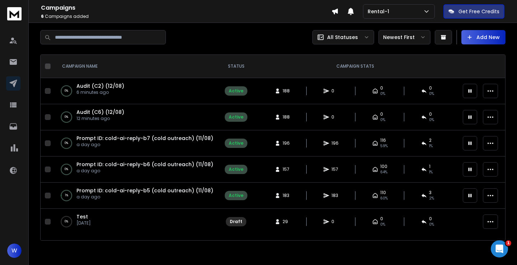
click at [493, 89] on icon "button" at bounding box center [489, 91] width 7 height 7
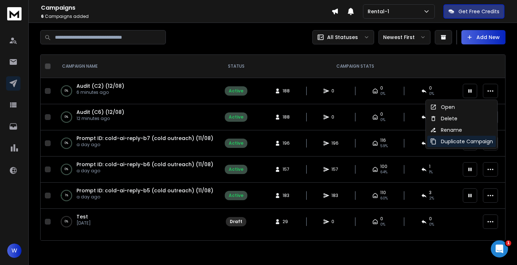
click at [465, 140] on div "Duplicate Campaign" at bounding box center [461, 141] width 63 height 7
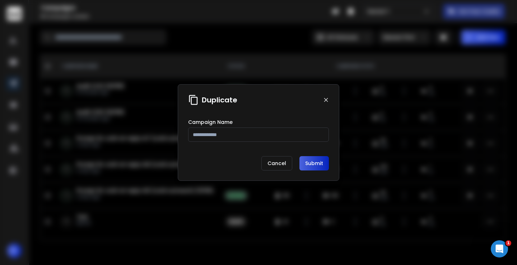
click at [225, 141] on input "text" at bounding box center [258, 135] width 141 height 14
click at [216, 133] on input "**********" at bounding box center [258, 135] width 141 height 14
type input "**********"
click at [316, 165] on button "Submit" at bounding box center [313, 163] width 29 height 14
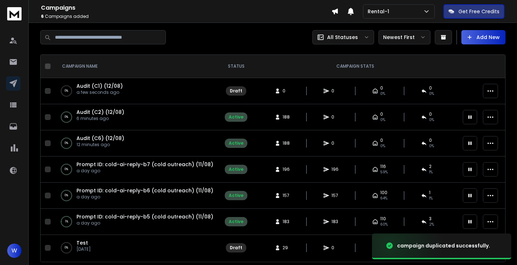
click at [121, 90] on p "a few seconds ago" at bounding box center [99, 93] width 46 height 6
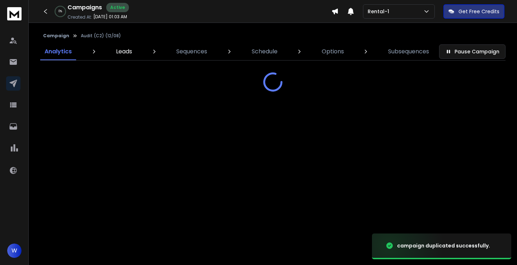
click at [123, 52] on p "Leads" at bounding box center [124, 51] width 16 height 9
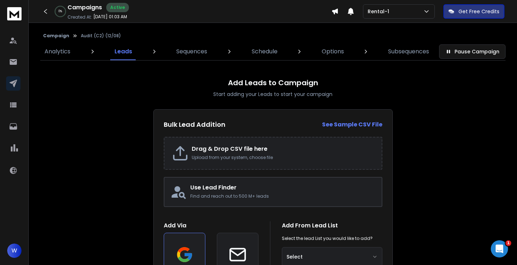
click at [189, 241] on div at bounding box center [185, 255] width 42 height 44
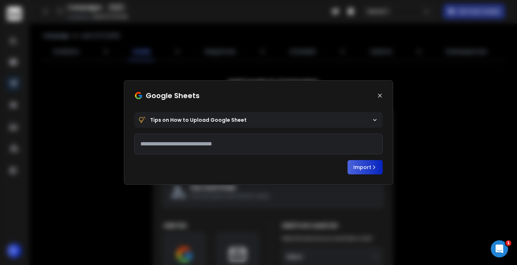
click at [382, 92] on div "Google Sheets" at bounding box center [258, 96] width 248 height 10
click at [381, 97] on icon at bounding box center [380, 96] width 6 height 6
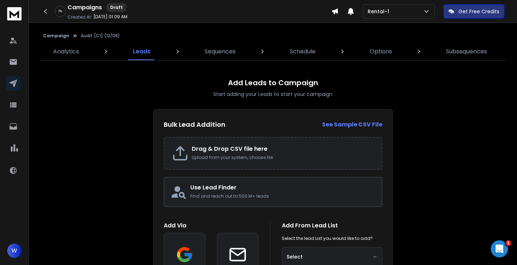
scroll to position [43, 0]
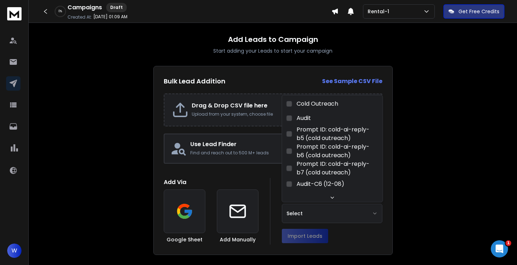
click at [312, 207] on button "Select" at bounding box center [332, 213] width 100 height 19
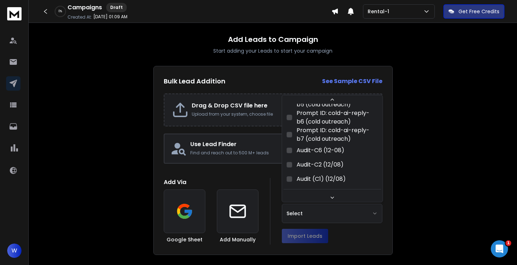
scroll to position [46, 0]
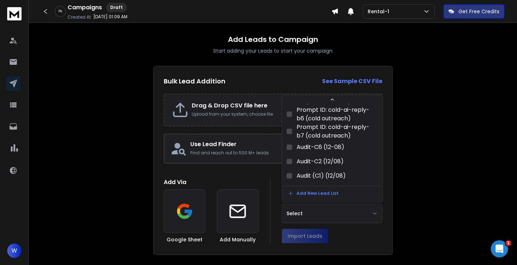
click at [309, 176] on div "Audit (C1) (12/08)" at bounding box center [320, 176] width 49 height 9
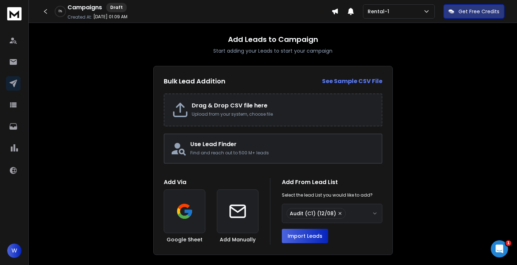
click at [309, 236] on button "Import Leads" at bounding box center [305, 236] width 46 height 14
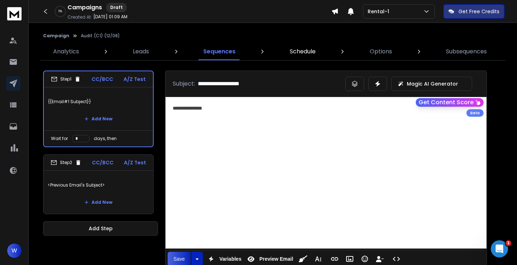
click at [287, 51] on link "Schedule" at bounding box center [302, 51] width 34 height 17
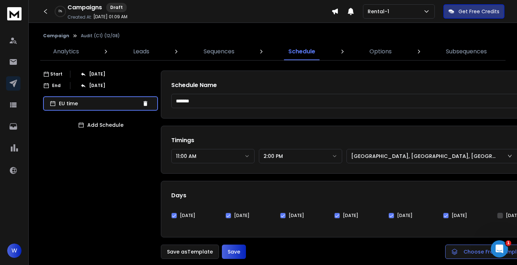
click at [105, 85] on p "[DATE]" at bounding box center [97, 86] width 16 height 6
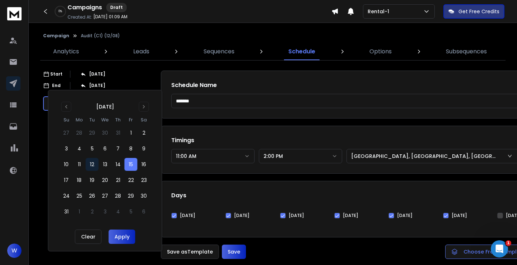
click at [131, 163] on button "15" at bounding box center [130, 164] width 13 height 13
click at [125, 240] on button "Apply" at bounding box center [122, 237] width 27 height 14
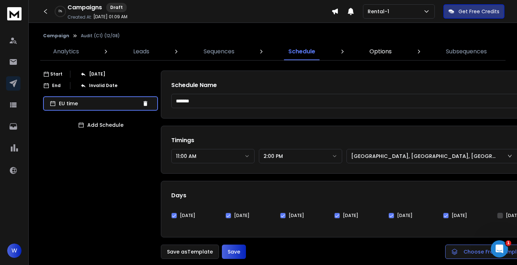
click at [372, 51] on p "Options" at bounding box center [380, 51] width 22 height 9
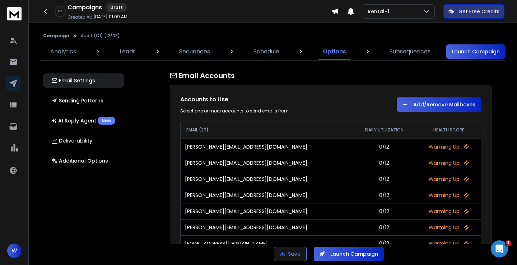
click at [429, 107] on button "Add/Remove Mailboxes" at bounding box center [438, 105] width 84 height 14
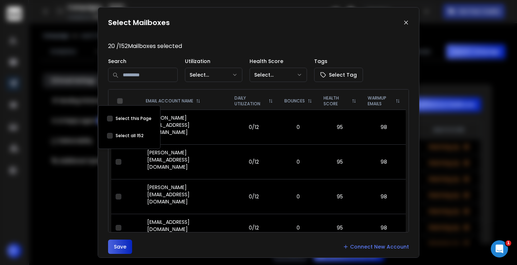
click at [122, 99] on button "Select this Page" at bounding box center [120, 101] width 6 height 6
click at [111, 134] on button "Select this Page" at bounding box center [110, 136] width 6 height 6
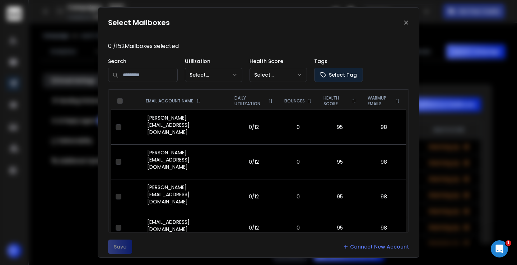
click at [333, 70] on button "Select Tag" at bounding box center [338, 75] width 49 height 14
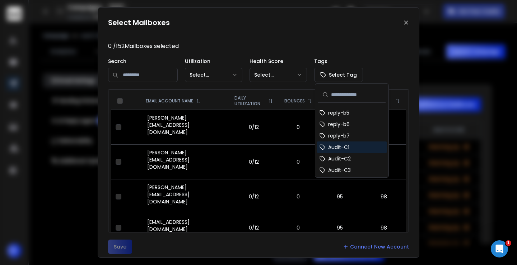
click at [340, 149] on span "Audit-C1" at bounding box center [338, 147] width 21 height 7
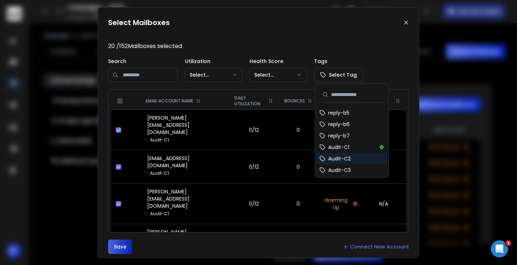
click at [116, 251] on button "Save" at bounding box center [120, 247] width 24 height 14
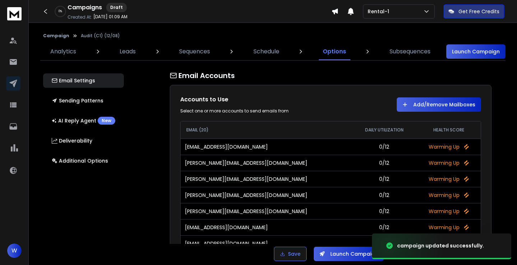
click at [333, 258] on button "Launch Campaign" at bounding box center [349, 254] width 70 height 14
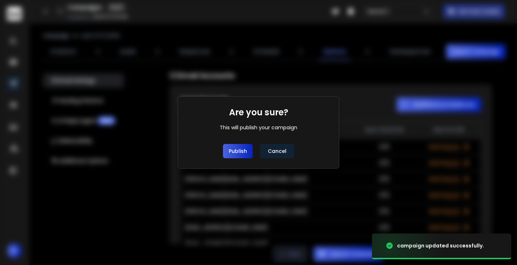
click at [239, 152] on button "Publish" at bounding box center [238, 151] width 30 height 14
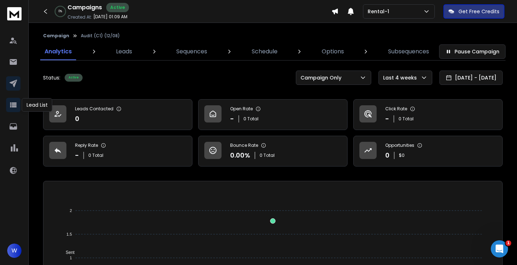
click at [14, 110] on link at bounding box center [13, 105] width 14 height 14
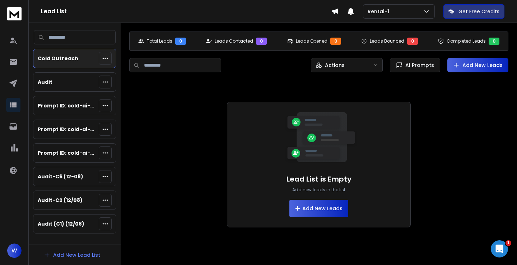
click at [81, 253] on button "Add New Lead List" at bounding box center [72, 255] width 68 height 14
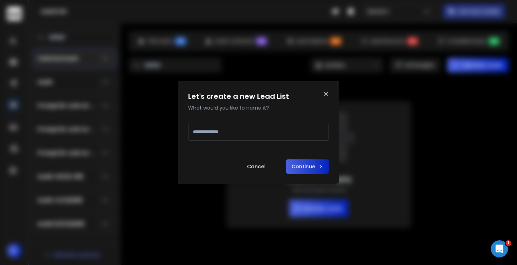
click at [202, 146] on form "Cancel Continue" at bounding box center [258, 143] width 141 height 62
click at [204, 134] on input at bounding box center [258, 132] width 141 height 18
drag, startPoint x: 256, startPoint y: 131, endPoint x: 179, endPoint y: 129, distance: 77.1
click at [178, 131] on div "**********" at bounding box center [258, 132] width 161 height 103
drag, startPoint x: 202, startPoint y: 129, endPoint x: 254, endPoint y: 129, distance: 52.4
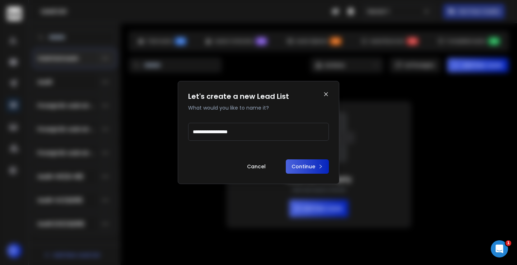
click at [254, 129] on input "**********" at bounding box center [258, 132] width 141 height 18
click at [189, 129] on input "**" at bounding box center [258, 132] width 141 height 18
paste input "**********"
click at [267, 128] on input "**********" at bounding box center [258, 132] width 141 height 18
type input "**********"
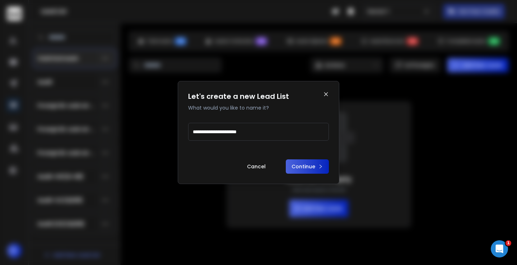
click at [307, 168] on button "Continue" at bounding box center [307, 167] width 43 height 14
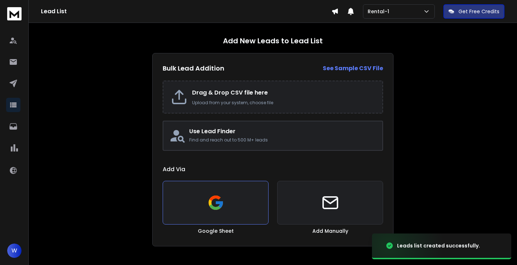
click at [247, 202] on div at bounding box center [216, 203] width 106 height 44
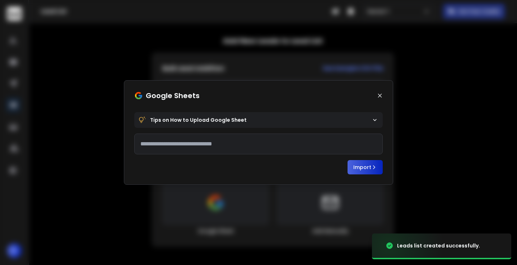
click at [246, 151] on input at bounding box center [258, 144] width 248 height 21
paste input "**********"
type input "**********"
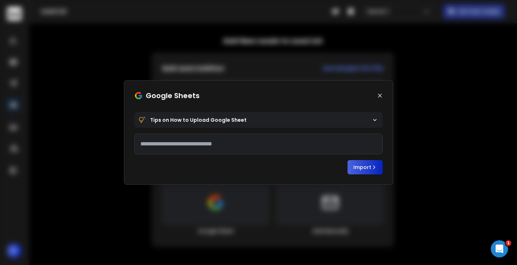
paste input "**********"
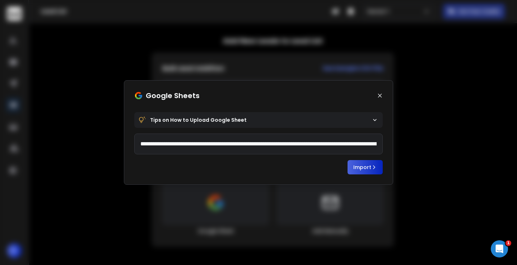
scroll to position [0, 162]
type input "**********"
click at [354, 164] on button "Import" at bounding box center [364, 167] width 35 height 14
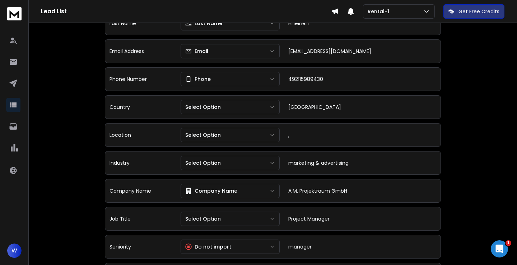
scroll to position [221, 0]
click at [227, 113] on button "Select Option" at bounding box center [229, 106] width 99 height 14
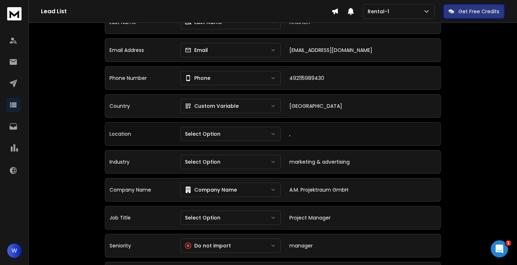
click at [207, 141] on button "Select Option" at bounding box center [230, 134] width 100 height 14
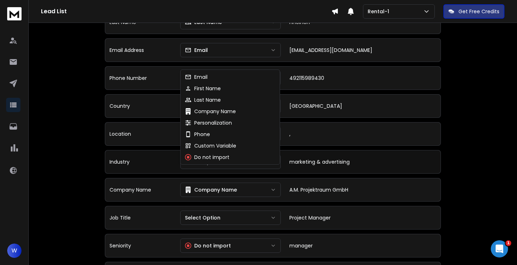
click at [217, 169] on button "Select Option" at bounding box center [230, 162] width 100 height 14
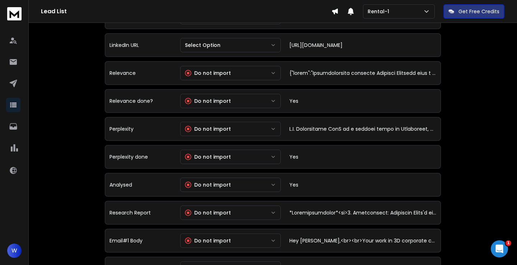
scroll to position [679, 0]
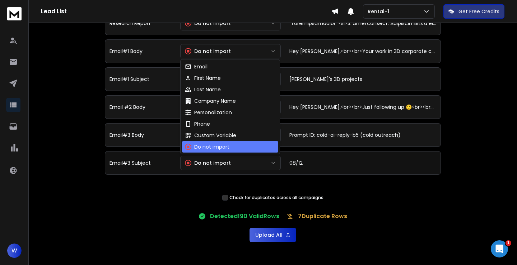
click at [226, 165] on div "Do not import" at bounding box center [208, 163] width 46 height 7
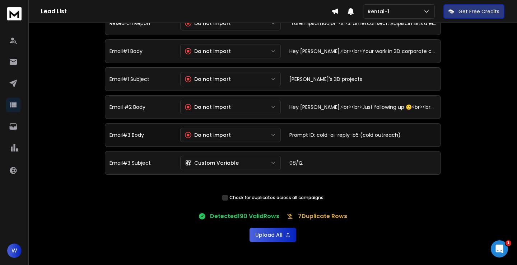
click at [205, 136] on div "Do not import" at bounding box center [208, 135] width 46 height 7
click at [193, 109] on div "Do not import" at bounding box center [208, 107] width 46 height 7
click at [202, 80] on div "Do not import" at bounding box center [208, 79] width 46 height 7
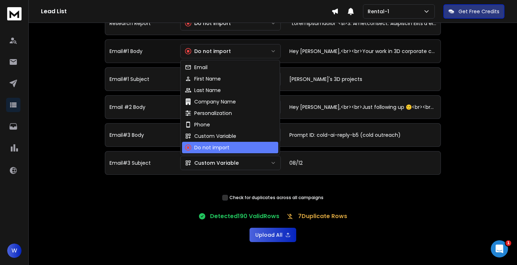
click at [207, 53] on div "Do not import" at bounding box center [208, 51] width 46 height 7
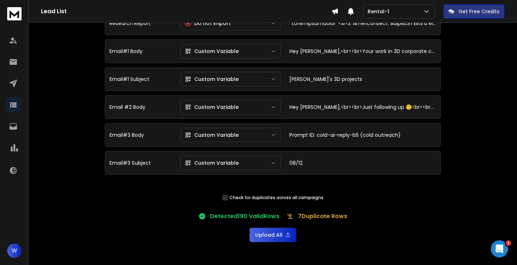
click at [223, 201] on div "Check for duplicates across all campaigns" at bounding box center [272, 198] width 101 height 6
click at [224, 200] on button "Check for duplicates across all campaigns" at bounding box center [225, 198] width 6 height 6
click at [268, 230] on button "Upload All" at bounding box center [272, 235] width 47 height 14
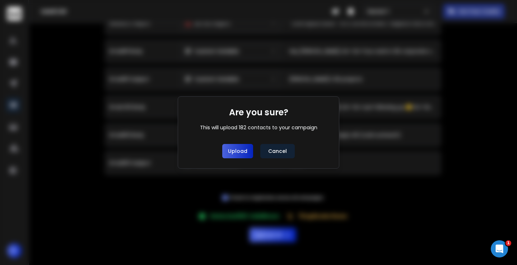
click at [239, 151] on button "Upload" at bounding box center [237, 151] width 31 height 14
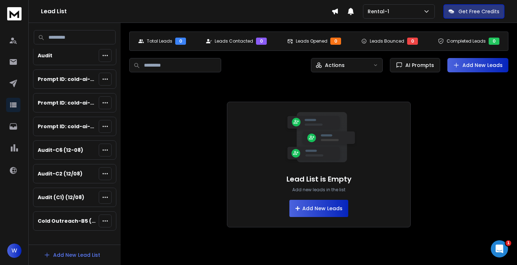
scroll to position [26, 0]
click at [102, 225] on icon "button" at bounding box center [105, 221] width 6 height 6
click at [13, 102] on icon at bounding box center [13, 105] width 9 height 9
click at [11, 105] on icon at bounding box center [13, 105] width 6 height 5
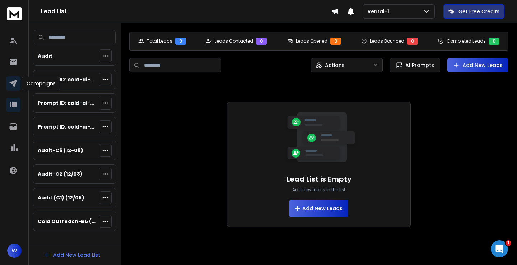
click at [14, 81] on icon at bounding box center [13, 84] width 8 height 8
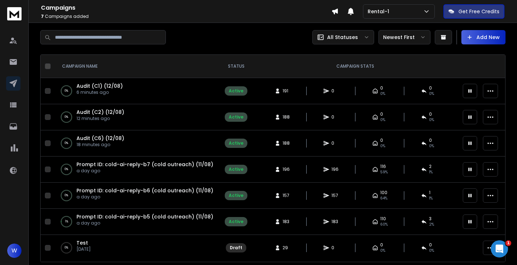
click at [492, 86] on button "button" at bounding box center [489, 91] width 15 height 14
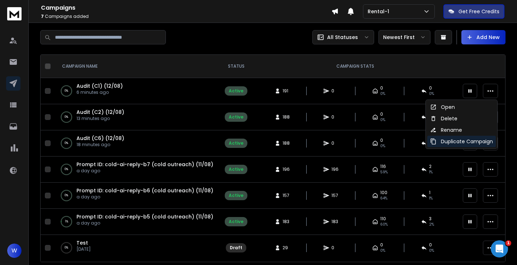
click at [448, 140] on div "Duplicate Campaign" at bounding box center [461, 141] width 63 height 7
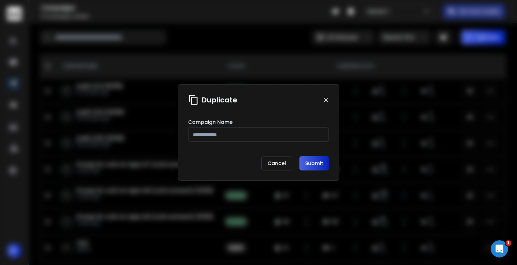
click at [254, 138] on input "text" at bounding box center [258, 135] width 141 height 14
type input "**********"
click at [310, 167] on button "Submit" at bounding box center [313, 163] width 29 height 14
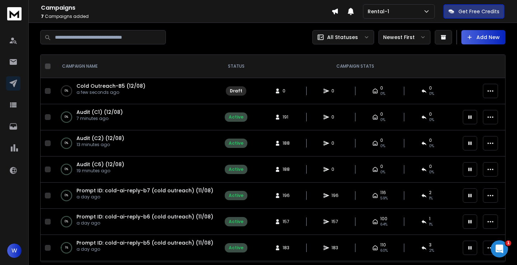
click at [494, 91] on button "button" at bounding box center [489, 91] width 15 height 14
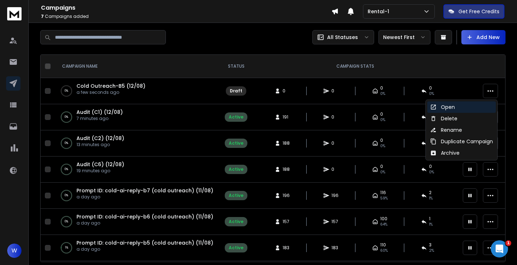
click at [112, 82] on td "0 % Cold Outreach-B5 (12/08) a few seconds ago" at bounding box center [136, 91] width 167 height 26
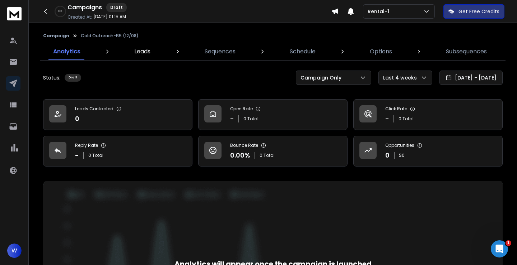
click at [143, 50] on p "Leads" at bounding box center [142, 51] width 16 height 9
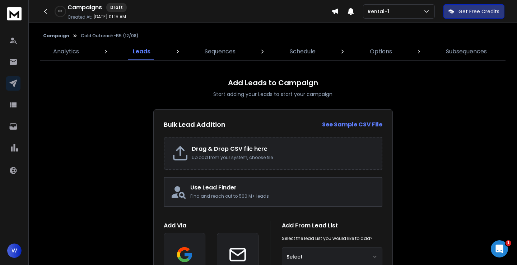
scroll to position [43, 0]
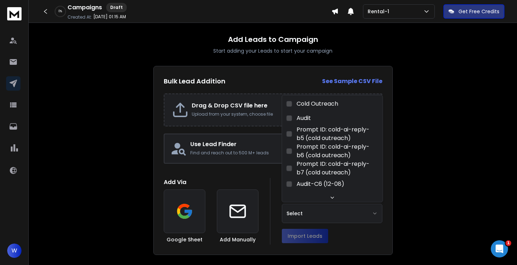
click at [315, 207] on button "Select" at bounding box center [332, 213] width 100 height 19
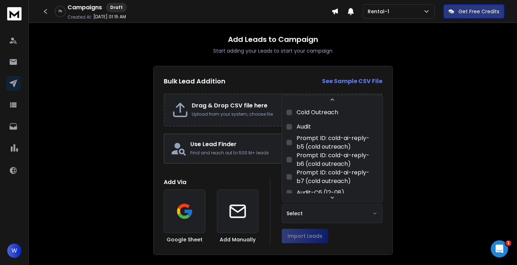
scroll to position [60, 0]
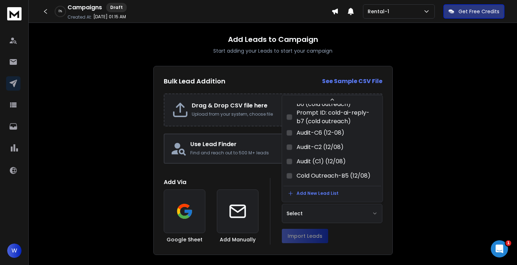
click at [293, 175] on div at bounding box center [290, 176] width 9 height 6
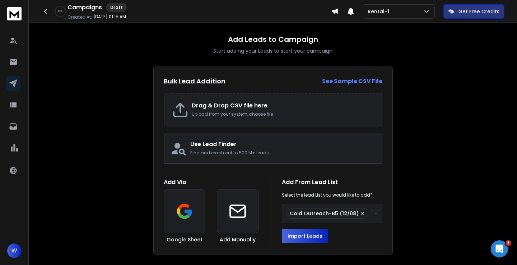
click at [310, 237] on button "Import Leads" at bounding box center [305, 236] width 46 height 14
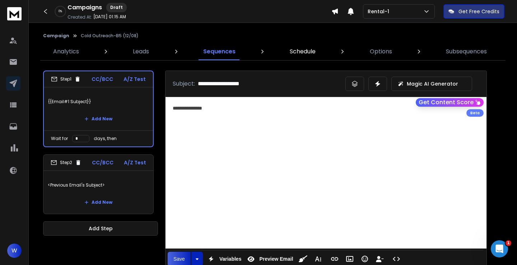
click at [303, 56] on link "Schedule" at bounding box center [302, 51] width 34 height 17
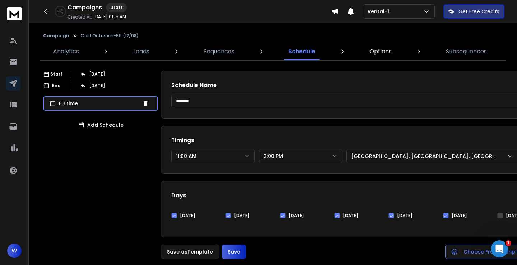
click at [377, 50] on p "Options" at bounding box center [380, 51] width 22 height 9
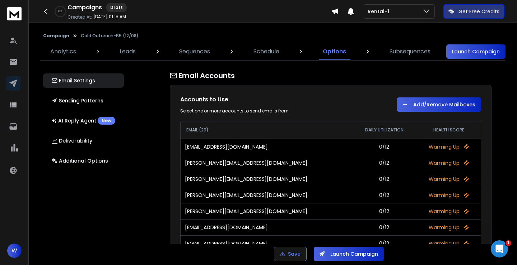
click at [418, 104] on button "Add/Remove Mailboxes" at bounding box center [438, 105] width 84 height 14
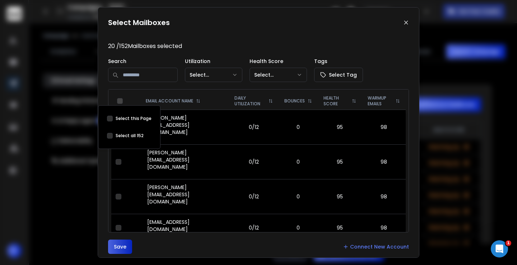
click at [121, 102] on button "Select this Page" at bounding box center [120, 101] width 6 height 6
click at [109, 138] on button "Select this Page" at bounding box center [110, 136] width 6 height 6
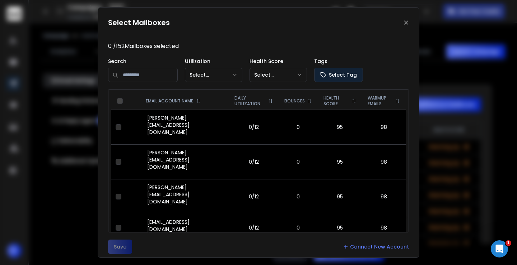
click at [324, 75] on icon "button" at bounding box center [323, 75] width 6 height 6
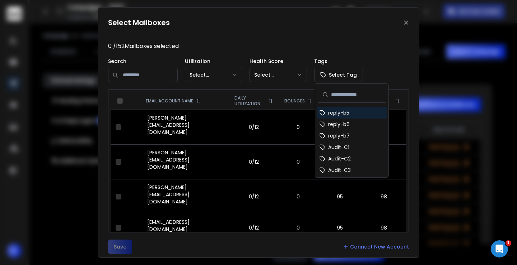
click at [331, 110] on span "reply-b5" at bounding box center [338, 112] width 21 height 7
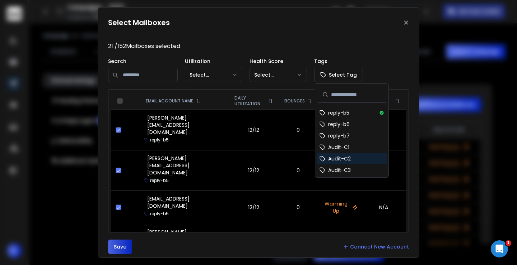
click at [121, 245] on button "Save" at bounding box center [120, 247] width 24 height 14
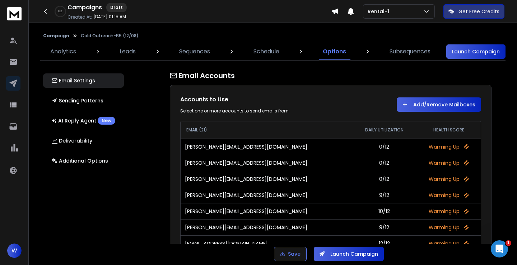
click at [440, 101] on button "Add/Remove Mailboxes" at bounding box center [438, 105] width 84 height 14
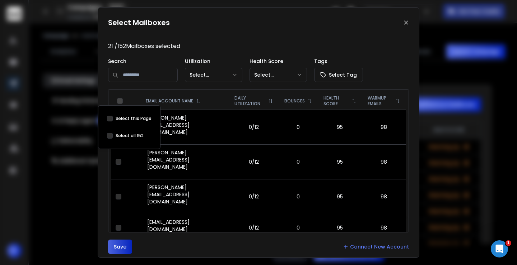
click at [121, 102] on button "Select this Page" at bounding box center [120, 101] width 6 height 6
click at [109, 134] on button "Select this Page" at bounding box center [110, 136] width 6 height 6
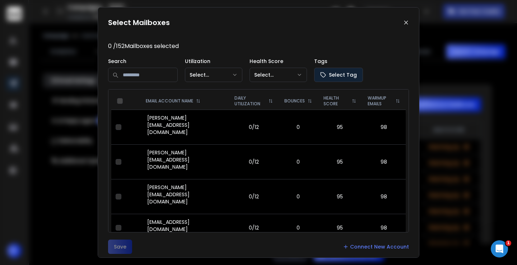
click at [338, 75] on button "Select Tag" at bounding box center [338, 75] width 49 height 14
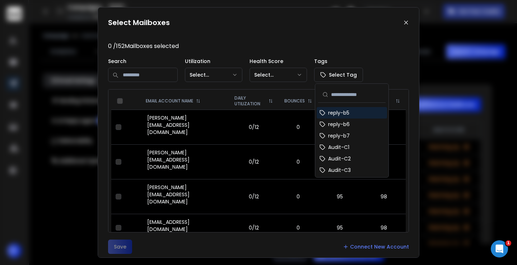
click at [335, 116] on span "reply-b5" at bounding box center [338, 112] width 21 height 7
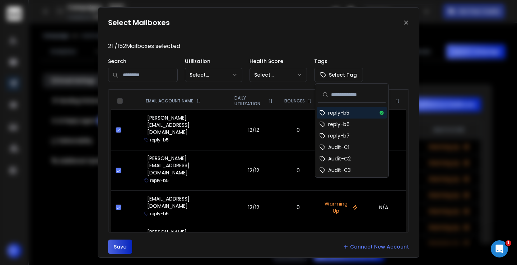
click at [294, 35] on div "Select Mailboxes" at bounding box center [258, 30] width 301 height 24
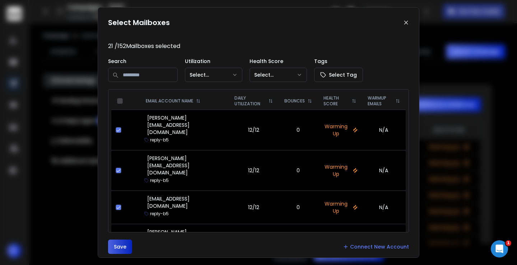
click at [119, 249] on button "Save" at bounding box center [120, 247] width 24 height 14
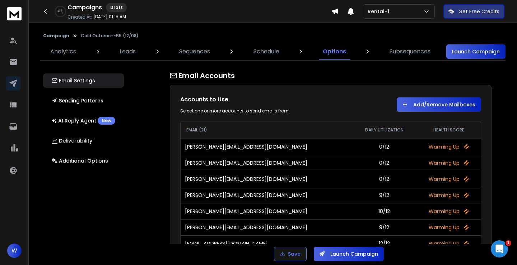
click at [340, 257] on button "Launch Campaign" at bounding box center [349, 254] width 70 height 14
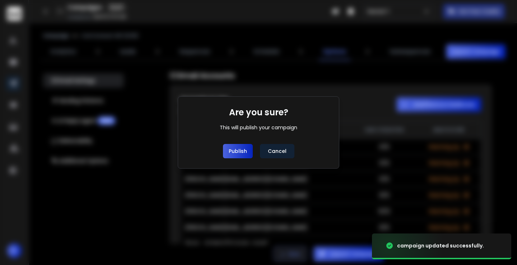
click at [230, 155] on button "Publish" at bounding box center [238, 151] width 30 height 14
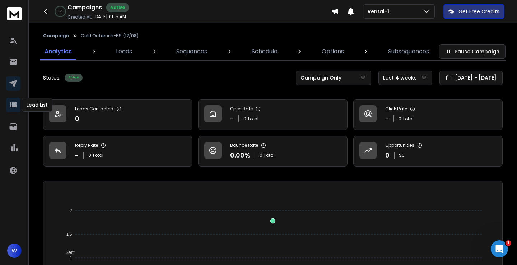
click at [9, 101] on icon at bounding box center [13, 105] width 9 height 9
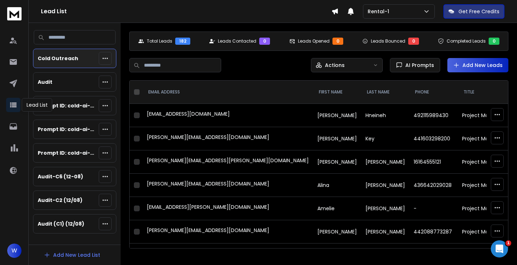
scroll to position [27, 0]
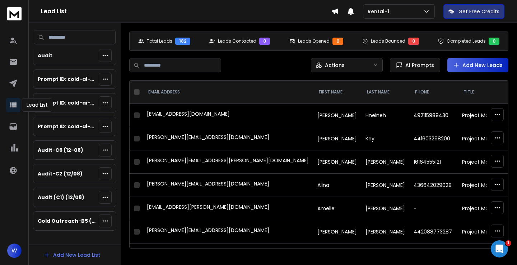
click at [17, 105] on icon at bounding box center [13, 105] width 9 height 9
click at [12, 104] on icon at bounding box center [13, 105] width 9 height 9
click at [70, 260] on button "Add New Lead List" at bounding box center [72, 255] width 68 height 14
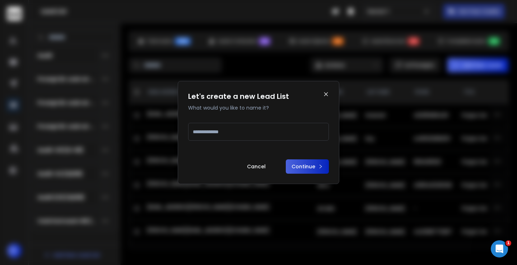
click at [229, 138] on input at bounding box center [258, 132] width 141 height 18
click at [238, 133] on input "**********" at bounding box center [258, 132] width 141 height 18
type input "**********"
click at [302, 166] on button "Continue" at bounding box center [307, 167] width 43 height 14
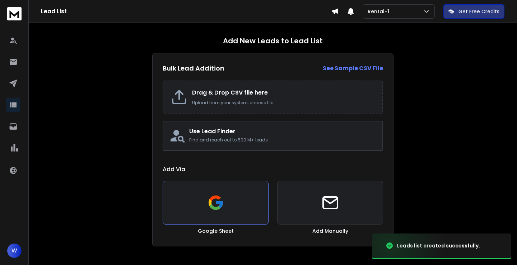
click at [235, 209] on div at bounding box center [216, 203] width 106 height 44
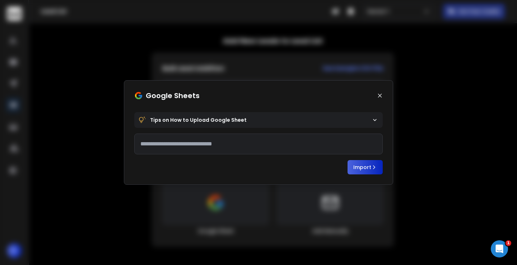
click at [221, 145] on input at bounding box center [258, 144] width 248 height 21
paste input "**********"
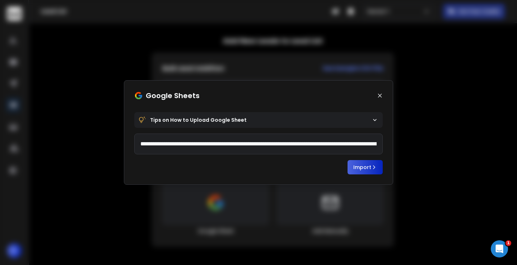
scroll to position [0, 162]
type input "**********"
click at [361, 166] on button "Import" at bounding box center [364, 167] width 35 height 14
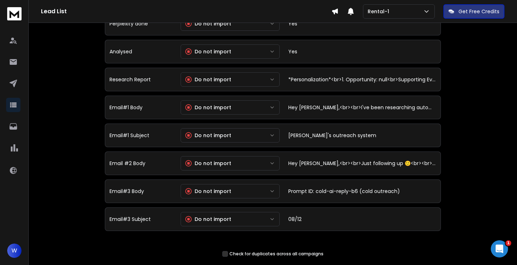
scroll to position [615, 0]
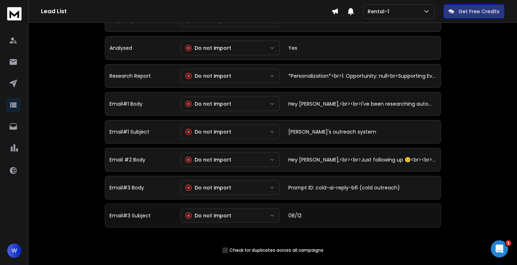
click at [236, 223] on button "Do not import" at bounding box center [229, 216] width 99 height 14
click at [218, 195] on button "Do not import" at bounding box center [230, 188] width 100 height 14
click at [210, 164] on div "Do not import" at bounding box center [208, 159] width 46 height 7
click at [204, 136] on div "Do not import" at bounding box center [208, 131] width 46 height 7
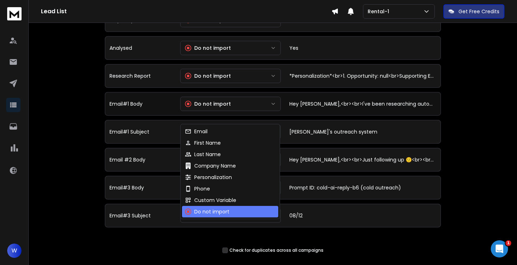
click at [208, 108] on div "Do not import" at bounding box center [208, 103] width 46 height 7
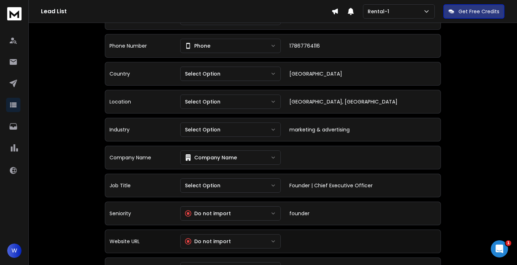
scroll to position [253, 0]
click at [223, 82] on button "Select Option" at bounding box center [230, 74] width 100 height 14
click at [213, 110] on button "Select Option" at bounding box center [230, 102] width 100 height 14
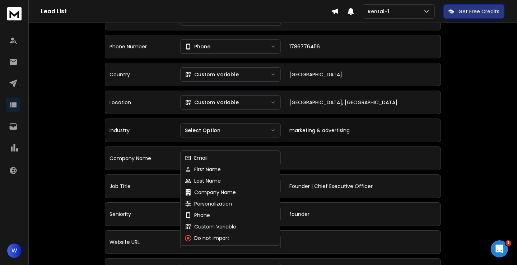
click at [211, 138] on button "Select Option" at bounding box center [230, 130] width 100 height 14
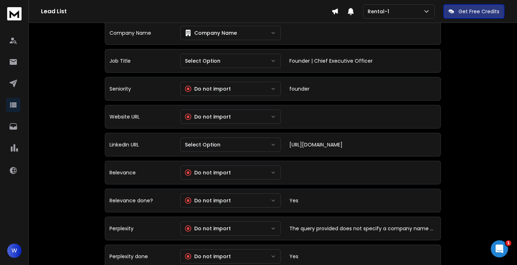
scroll to position [379, 0]
click at [232, 123] on button "Do not import" at bounding box center [230, 116] width 100 height 14
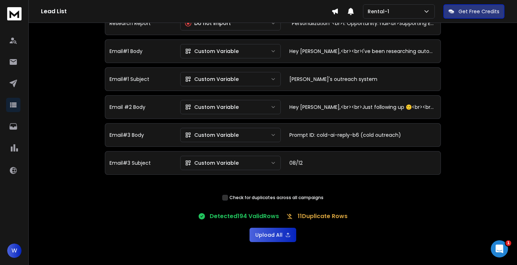
click at [224, 197] on button "Check for duplicates across all campaigns" at bounding box center [225, 198] width 6 height 6
click at [269, 234] on button "Upload All" at bounding box center [272, 235] width 47 height 14
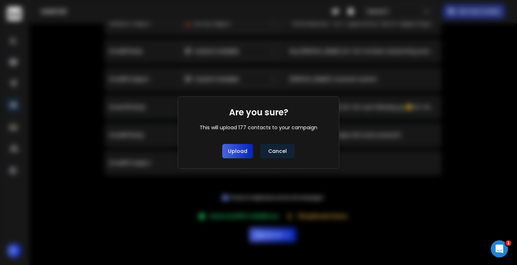
click at [240, 149] on button "Upload" at bounding box center [237, 151] width 31 height 14
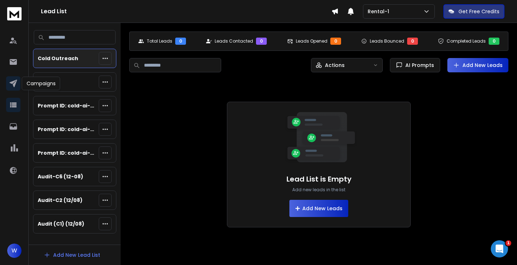
click at [15, 82] on icon at bounding box center [13, 84] width 8 height 8
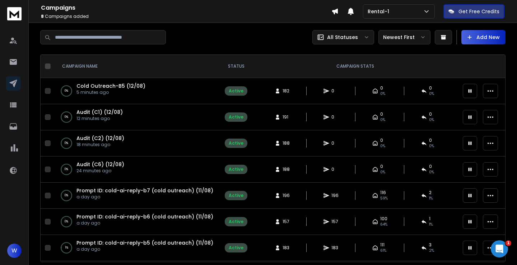
click at [491, 93] on icon "button" at bounding box center [489, 91] width 7 height 7
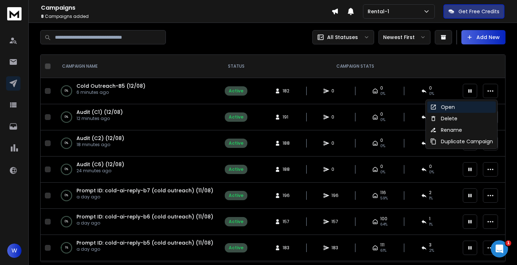
click at [132, 80] on td "0 % Cold Outreach-B5 (12/08) 6 minutes ago" at bounding box center [136, 91] width 167 height 26
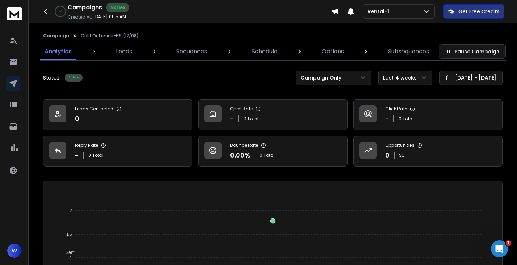
click at [61, 38] on button "Campaign" at bounding box center [56, 36] width 26 height 6
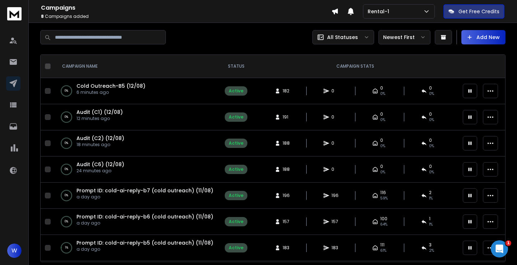
click at [488, 88] on icon "button" at bounding box center [489, 91] width 7 height 7
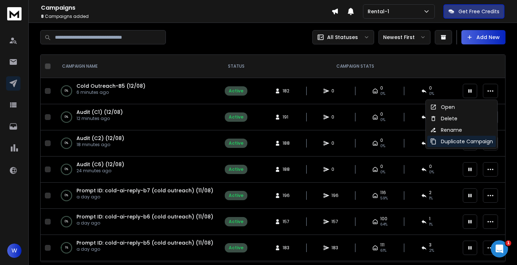
click at [463, 141] on div "Duplicate Campaign" at bounding box center [461, 141] width 63 height 7
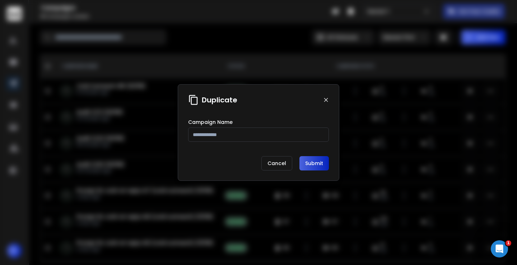
click at [241, 138] on input "text" at bounding box center [258, 135] width 141 height 14
click at [237, 134] on input "**********" at bounding box center [258, 135] width 141 height 14
type input "**********"
click at [327, 98] on icon at bounding box center [326, 100] width 4 height 4
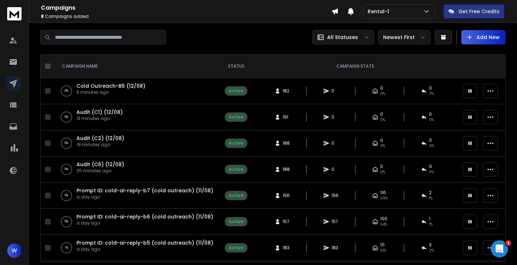
click at [485, 88] on button "button" at bounding box center [489, 91] width 15 height 14
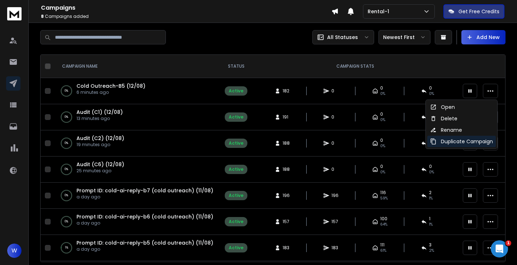
click at [463, 138] on div "Duplicate Campaign" at bounding box center [461, 141] width 63 height 7
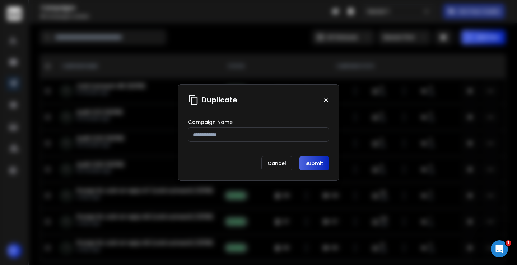
click at [267, 136] on input "text" at bounding box center [258, 135] width 141 height 14
type input "**********"
click at [315, 160] on button "Submit" at bounding box center [313, 163] width 29 height 14
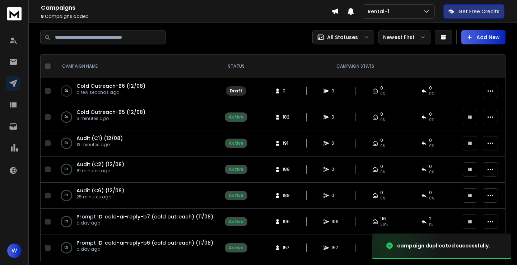
click at [175, 85] on div "0 % Cold Outreach-B6 (12/08) a few seconds ago" at bounding box center [137, 91] width 152 height 17
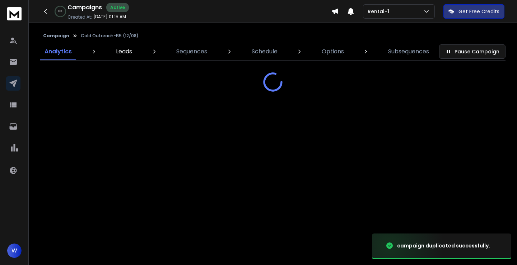
click at [121, 48] on p "Leads" at bounding box center [124, 51] width 16 height 9
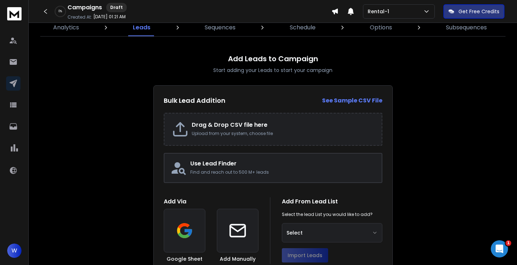
scroll to position [43, 0]
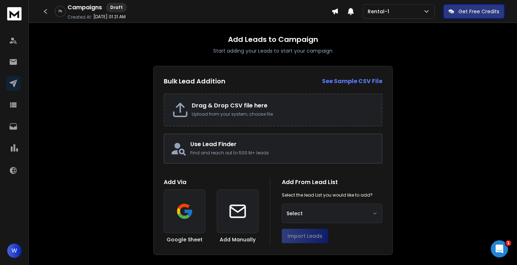
click at [316, 208] on button "Select" at bounding box center [332, 213] width 100 height 19
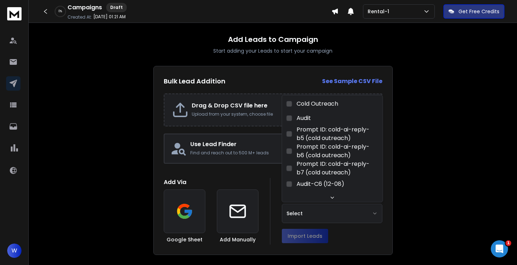
scroll to position [74, 0]
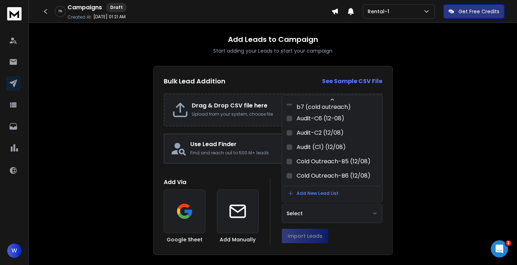
click at [326, 174] on div "Cold Outreach-B6 (12/08)" at bounding box center [333, 176] width 74 height 9
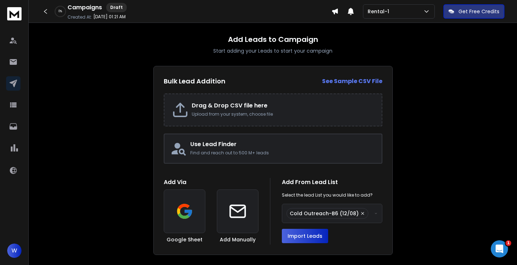
click at [304, 238] on button "Import Leads" at bounding box center [305, 236] width 46 height 14
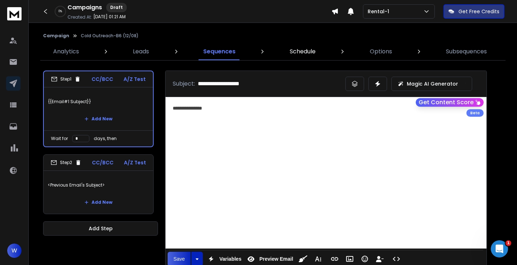
click at [300, 46] on link "Schedule" at bounding box center [302, 51] width 34 height 17
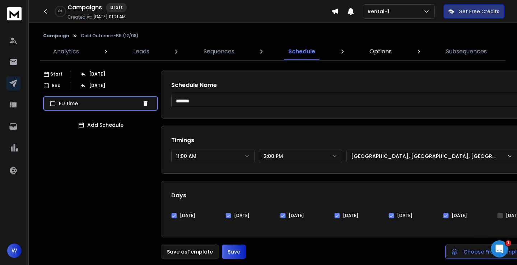
click at [369, 54] on p "Options" at bounding box center [380, 51] width 22 height 9
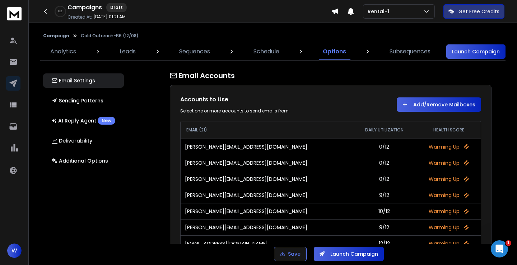
click at [423, 109] on button "Add/Remove Mailboxes" at bounding box center [438, 105] width 84 height 14
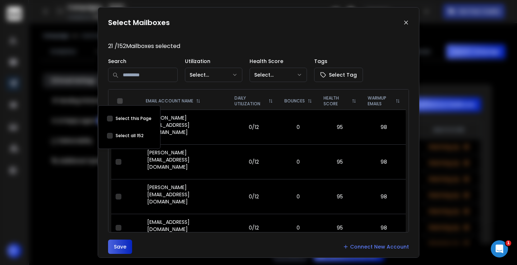
click at [120, 101] on button "Select this Page" at bounding box center [120, 101] width 6 height 6
click at [109, 133] on button "Select this Page" at bounding box center [110, 136] width 6 height 6
click at [119, 100] on button "Select this Page" at bounding box center [120, 101] width 6 height 6
click at [120, 102] on button "Select this Page" at bounding box center [120, 101] width 6 height 6
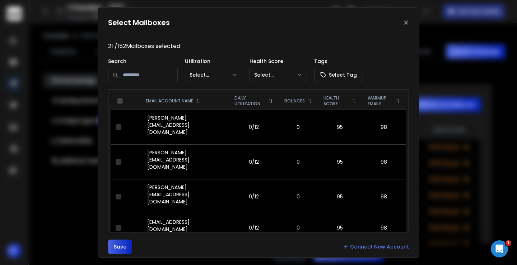
click at [120, 102] on button "button" at bounding box center [120, 101] width 6 height 6
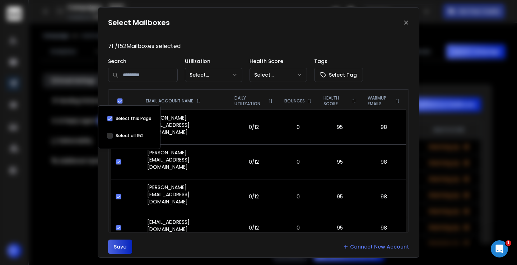
click at [111, 135] on button "Select this Page" at bounding box center [110, 136] width 6 height 6
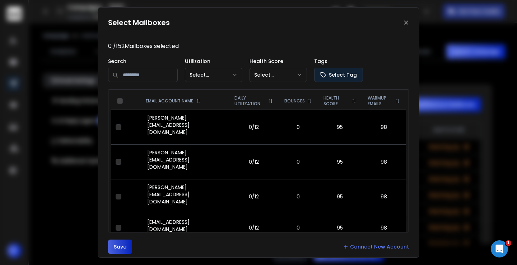
click at [346, 71] on button "Select Tag" at bounding box center [338, 75] width 49 height 14
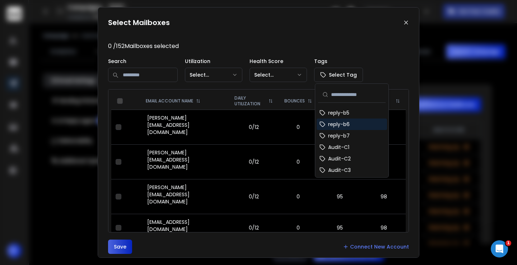
click at [339, 124] on span "reply-b6" at bounding box center [339, 124] width 22 height 7
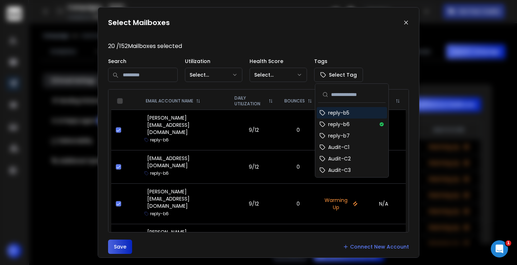
click at [202, 9] on div "Select Mailboxes 20 / 152 Mailboxes selected Search Utilization Select... Healt…" at bounding box center [258, 132] width 321 height 251
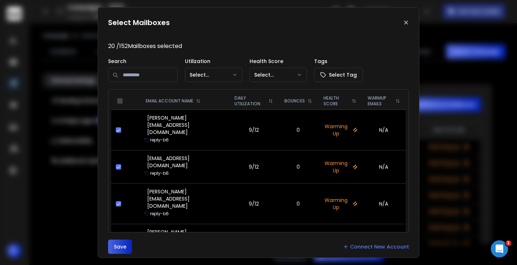
click at [121, 245] on button "Save" at bounding box center [120, 247] width 24 height 14
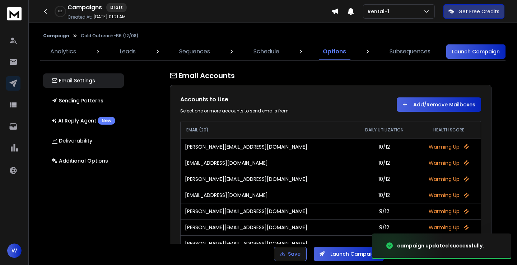
click at [335, 247] on button "Launch Campaign" at bounding box center [349, 254] width 70 height 14
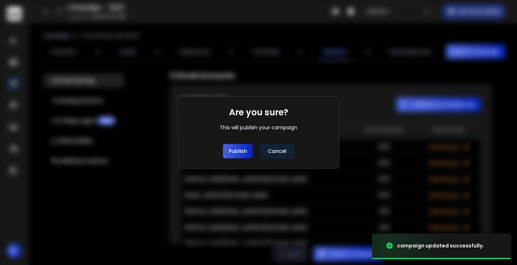
click at [242, 154] on button "Publish" at bounding box center [238, 151] width 30 height 14
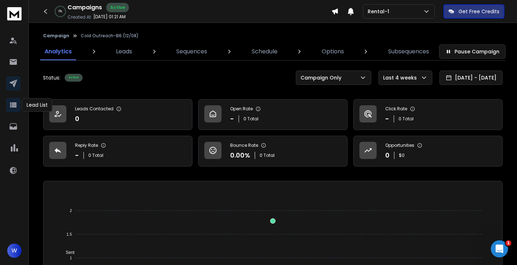
click at [13, 105] on icon at bounding box center [13, 105] width 6 height 5
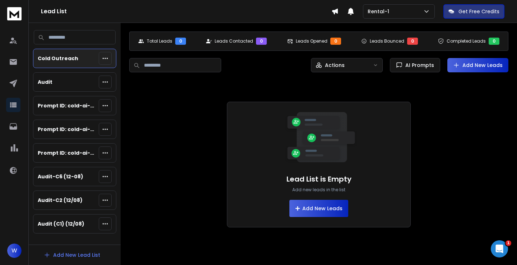
scroll to position [50, 0]
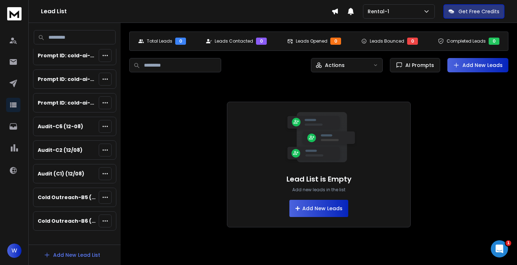
click at [75, 249] on button "Add New Lead List" at bounding box center [72, 255] width 68 height 14
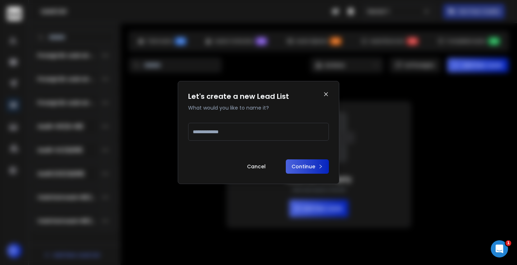
click at [205, 137] on input at bounding box center [258, 132] width 141 height 18
click at [239, 132] on input "**********" at bounding box center [258, 132] width 141 height 18
type input "**********"
click at [301, 168] on button "Continue" at bounding box center [307, 167] width 43 height 14
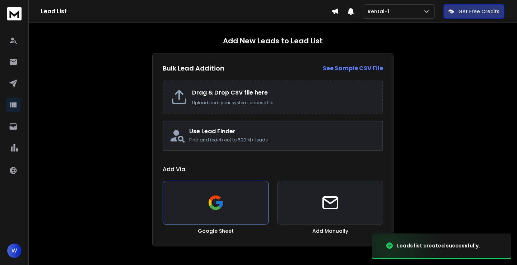
click at [192, 215] on div at bounding box center [216, 203] width 106 height 44
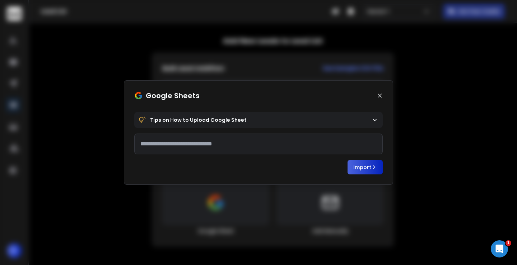
click at [244, 147] on input at bounding box center [258, 144] width 248 height 21
paste input "**********"
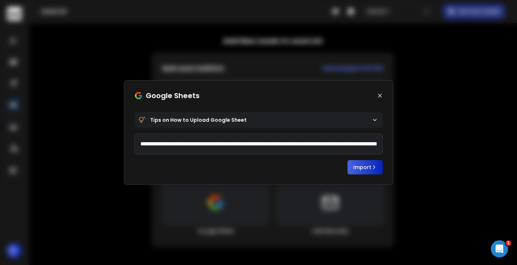
scroll to position [0, 162]
type input "**********"
click at [360, 170] on button "Import" at bounding box center [364, 167] width 35 height 14
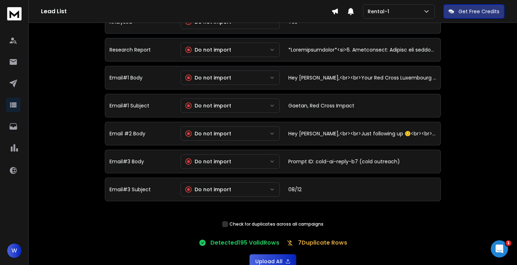
scroll to position [679, 0]
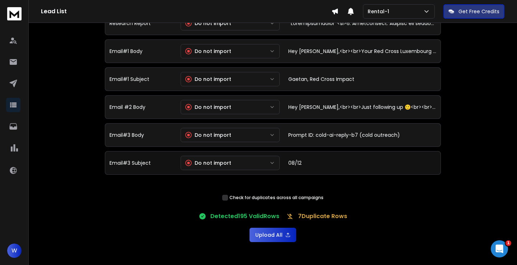
click at [222, 165] on div "Do not import" at bounding box center [208, 163] width 46 height 7
click at [221, 132] on div "Do not import" at bounding box center [208, 135] width 46 height 7
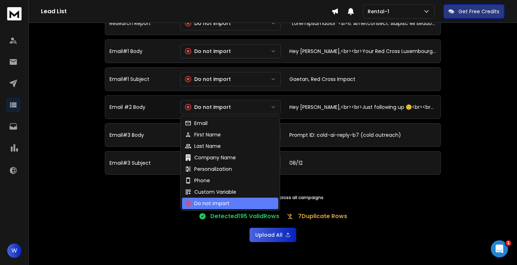
click at [215, 108] on div "Do not import" at bounding box center [208, 107] width 46 height 7
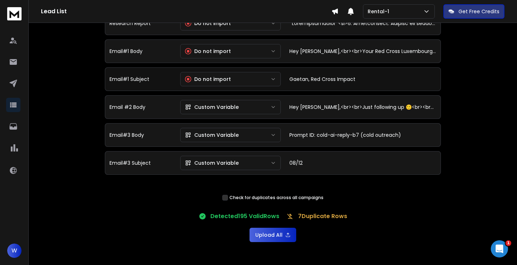
click at [213, 81] on div "Do not import" at bounding box center [208, 79] width 46 height 7
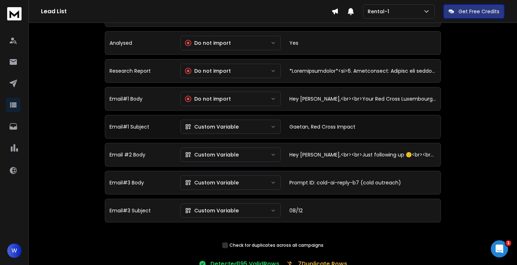
scroll to position [617, 0]
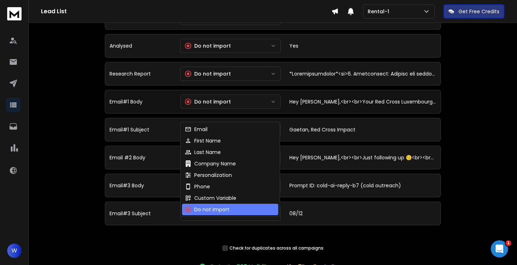
click at [205, 105] on div "Do not import" at bounding box center [208, 101] width 46 height 7
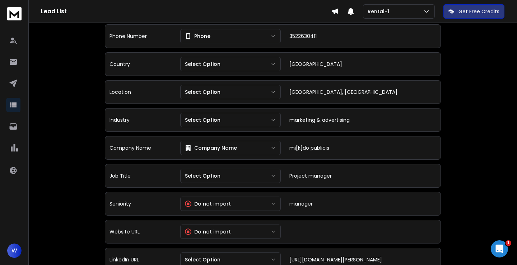
scroll to position [263, 0]
click at [215, 72] on button "Select Option" at bounding box center [230, 64] width 100 height 14
click at [224, 100] on button "Select Option" at bounding box center [230, 92] width 100 height 14
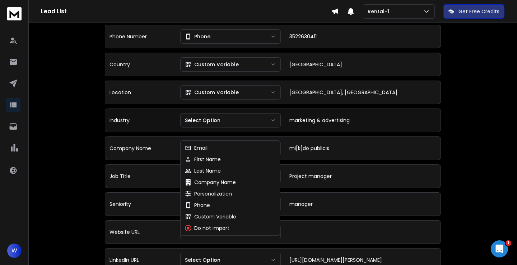
click at [216, 128] on button "Select Option" at bounding box center [230, 120] width 100 height 14
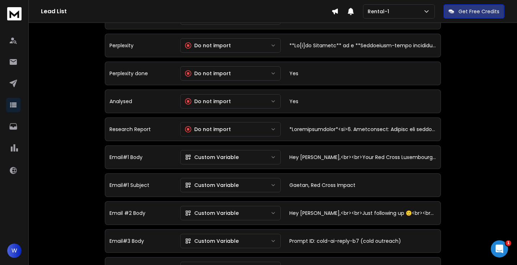
scroll to position [679, 0]
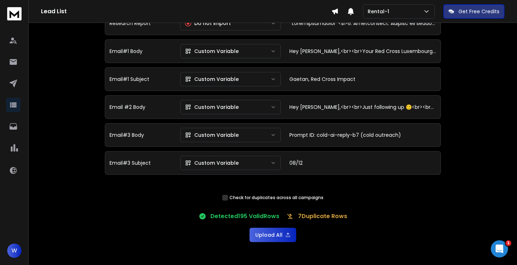
click at [226, 195] on button "Check for duplicates across all campaigns" at bounding box center [225, 198] width 6 height 6
click at [270, 235] on button "Upload All" at bounding box center [272, 235] width 47 height 14
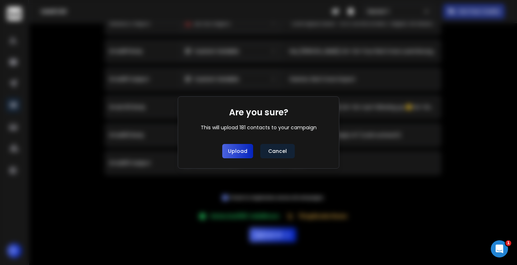
click at [243, 153] on button "Upload" at bounding box center [237, 151] width 31 height 14
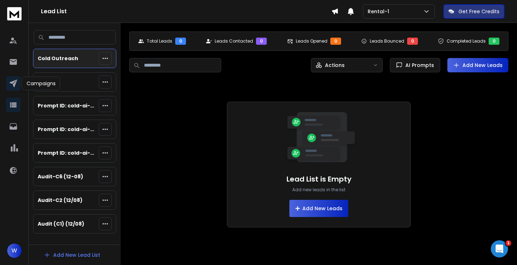
click at [13, 80] on icon at bounding box center [13, 83] width 9 height 9
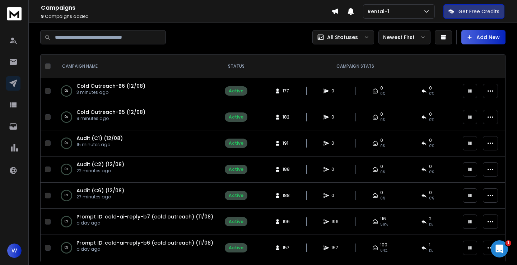
click at [494, 91] on button "button" at bounding box center [489, 91] width 15 height 14
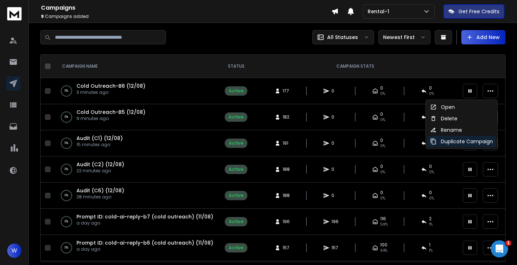
click at [457, 147] on div "Open Delete Rename Duplicate Campaign" at bounding box center [460, 124] width 71 height 49
click at [449, 142] on div "Duplicate Campaign" at bounding box center [461, 141] width 63 height 7
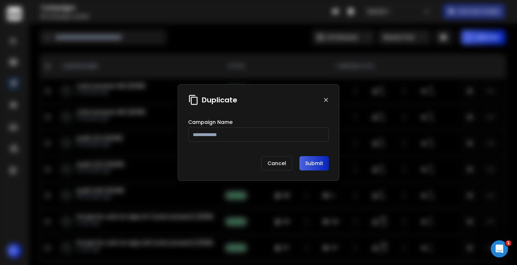
click at [248, 134] on input "text" at bounding box center [258, 135] width 141 height 14
click at [239, 135] on input "**********" at bounding box center [258, 135] width 141 height 14
type input "**********"
click at [314, 160] on button "Submit" at bounding box center [313, 163] width 29 height 14
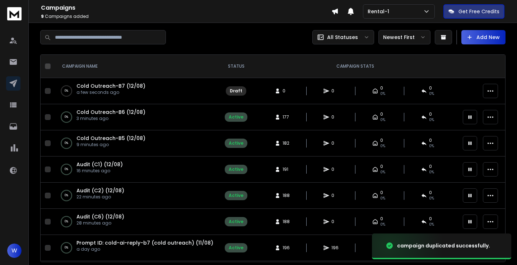
click at [125, 97] on div "Cold Outreach-B7 (12/08) a few seconds ago" at bounding box center [110, 91] width 69 height 17
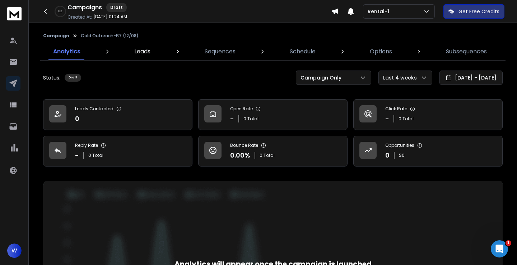
click at [141, 51] on p "Leads" at bounding box center [142, 51] width 16 height 9
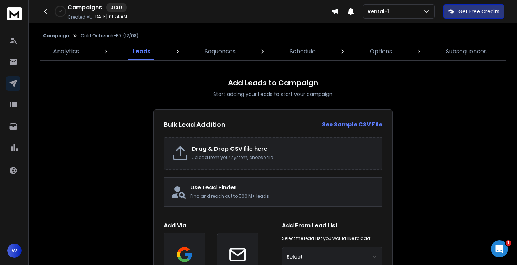
scroll to position [43, 0]
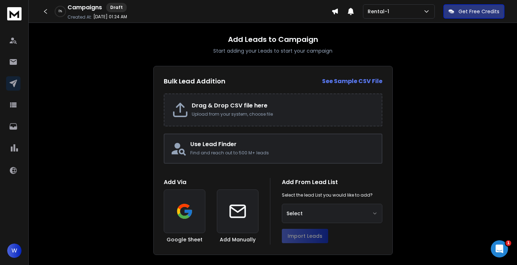
click at [310, 209] on button "Select" at bounding box center [332, 213] width 100 height 19
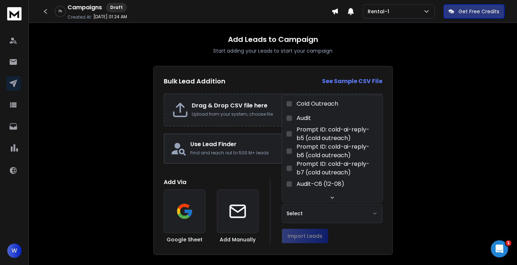
scroll to position [89, 0]
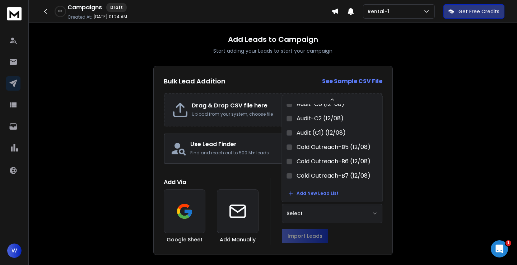
click at [306, 176] on div "Cold Outreach-B7 (12/08)" at bounding box center [333, 176] width 74 height 9
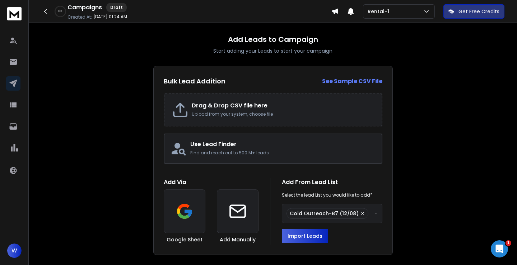
click at [308, 238] on button "Import Leads" at bounding box center [305, 236] width 46 height 14
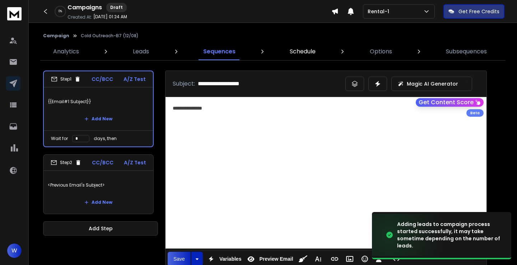
click at [296, 53] on p "Schedule" at bounding box center [302, 51] width 26 height 9
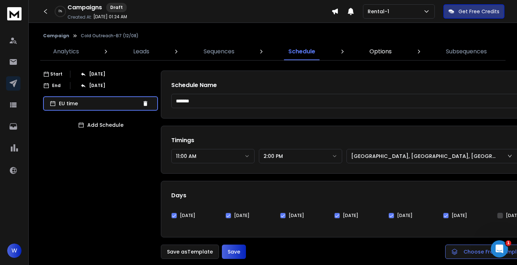
click at [381, 49] on p "Options" at bounding box center [380, 51] width 22 height 9
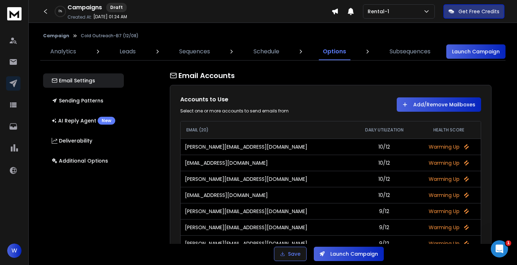
click at [443, 109] on button "Add/Remove Mailboxes" at bounding box center [438, 105] width 84 height 14
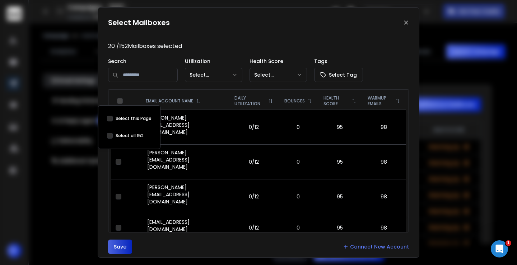
click at [119, 100] on button "Select this Page" at bounding box center [120, 101] width 6 height 6
click at [122, 136] on label "Select all 152" at bounding box center [130, 136] width 28 height 6
click at [108, 136] on button "Select this Page" at bounding box center [110, 136] width 6 height 6
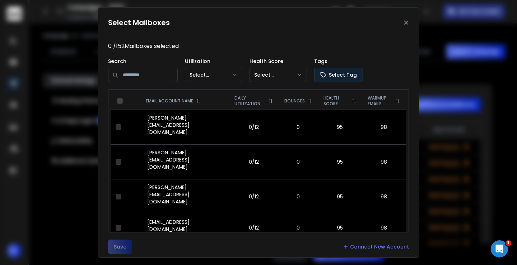
click at [338, 77] on button "Select Tag" at bounding box center [338, 75] width 49 height 14
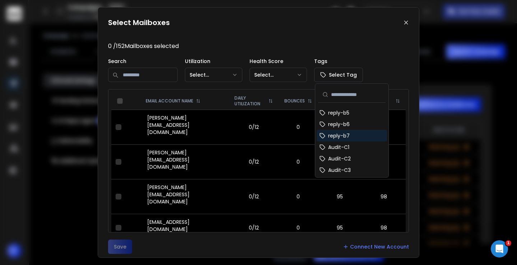
click at [343, 138] on span "reply-b7" at bounding box center [339, 135] width 22 height 7
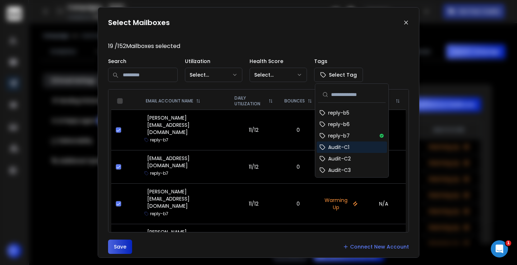
click at [125, 250] on button "Save" at bounding box center [120, 247] width 24 height 14
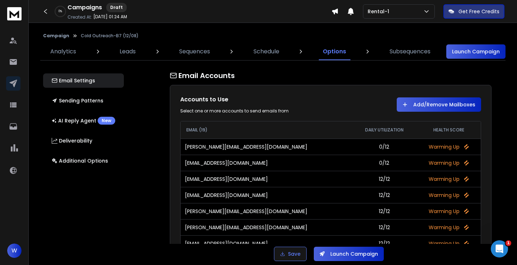
click at [459, 49] on button "Launch Campaign" at bounding box center [475, 51] width 59 height 14
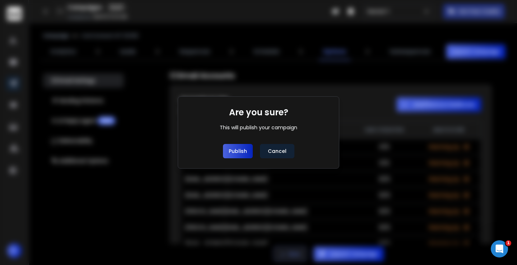
click at [230, 153] on button "Publish" at bounding box center [238, 151] width 30 height 14
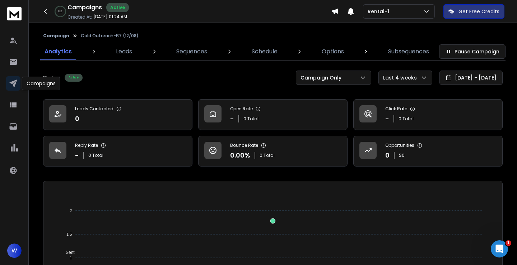
click at [14, 85] on icon at bounding box center [13, 84] width 8 height 8
